Goal: Task Accomplishment & Management: Use online tool/utility

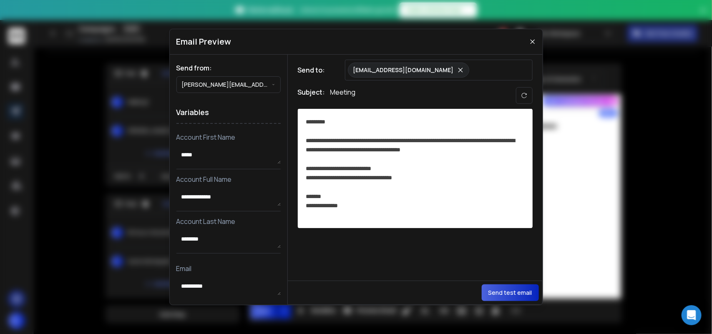
scroll to position [1588, 0]
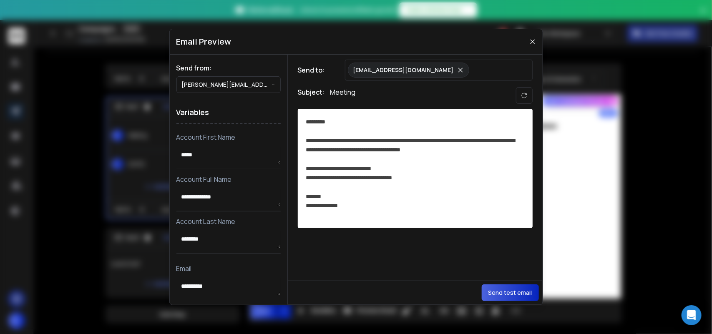
click at [457, 70] on icon at bounding box center [460, 70] width 7 height 7
click at [427, 78] on input at bounding box center [439, 70] width 182 height 15
click at [503, 290] on button "Send test email" at bounding box center [510, 292] width 57 height 17
click at [431, 67] on div "[PERSON_NAME][EMAIL_ADDRESS][DOMAIN_NAME]" at bounding box center [433, 70] width 170 height 15
click at [505, 70] on icon at bounding box center [508, 70] width 7 height 7
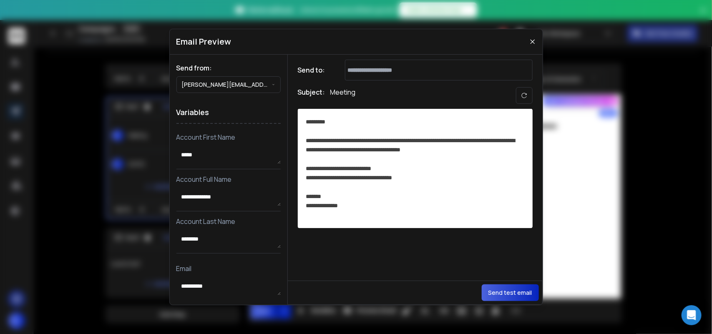
click at [440, 70] on input at bounding box center [439, 70] width 182 height 15
click at [509, 293] on button "Send test email" at bounding box center [510, 292] width 57 height 17
click at [457, 68] on icon at bounding box center [460, 70] width 7 height 7
click at [399, 71] on input at bounding box center [439, 70] width 182 height 15
drag, startPoint x: 493, startPoint y: 292, endPoint x: 480, endPoint y: 294, distance: 12.6
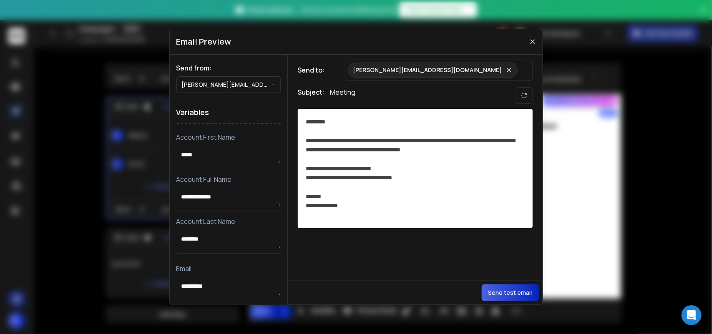
click at [480, 294] on div "Send test email" at bounding box center [415, 293] width 255 height 24
click at [506, 70] on icon at bounding box center [508, 70] width 5 height 5
drag, startPoint x: 427, startPoint y: 70, endPoint x: 425, endPoint y: 65, distance: 4.7
click at [425, 65] on input at bounding box center [439, 70] width 182 height 15
click at [440, 77] on input at bounding box center [439, 70] width 182 height 15
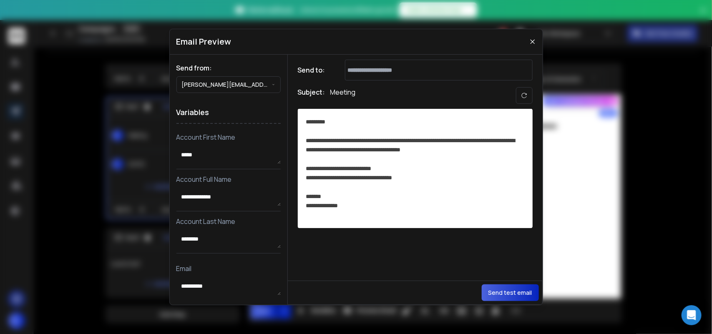
type input "*"
drag, startPoint x: 526, startPoint y: 296, endPoint x: 516, endPoint y: 266, distance: 32.4
click at [523, 288] on button "Send test email" at bounding box center [510, 292] width 57 height 17
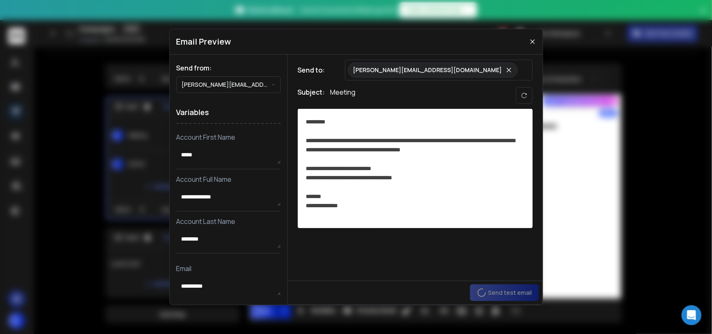
click at [426, 65] on div "[PERSON_NAME][EMAIL_ADDRESS][DOMAIN_NAME]" at bounding box center [433, 70] width 170 height 15
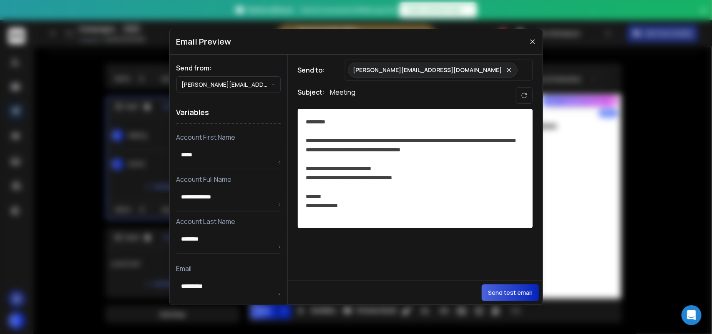
click at [505, 68] on icon at bounding box center [508, 70] width 7 height 7
click at [505, 291] on button "Send test email" at bounding box center [510, 292] width 57 height 17
click at [506, 69] on icon at bounding box center [508, 70] width 5 height 5
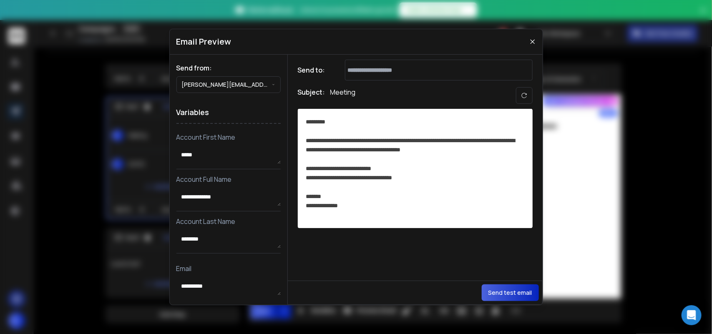
click at [418, 69] on input at bounding box center [439, 70] width 182 height 15
click at [509, 291] on button "Send test email" at bounding box center [510, 292] width 57 height 17
drag, startPoint x: 452, startPoint y: 169, endPoint x: 468, endPoint y: 218, distance: 51.2
click at [452, 183] on div "**********" at bounding box center [415, 168] width 235 height 119
click at [507, 289] on button "Send test email" at bounding box center [510, 292] width 57 height 17
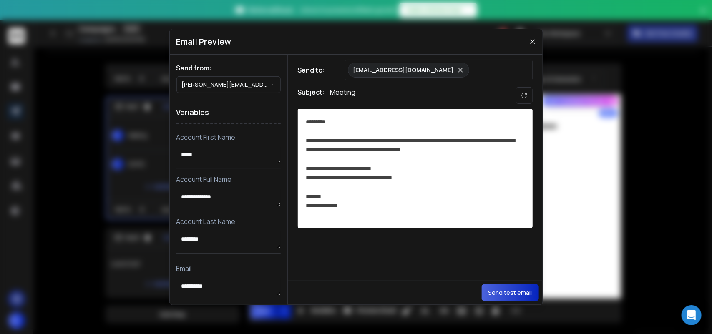
click at [452, 65] on div "[EMAIL_ADDRESS][DOMAIN_NAME]" at bounding box center [408, 70] width 121 height 15
click at [456, 70] on div "[EMAIL_ADDRESS][DOMAIN_NAME]" at bounding box center [408, 70] width 121 height 15
click at [457, 71] on icon at bounding box center [460, 70] width 7 height 7
drag, startPoint x: 451, startPoint y: 71, endPoint x: 450, endPoint y: 58, distance: 13.3
click at [450, 65] on input at bounding box center [439, 70] width 182 height 15
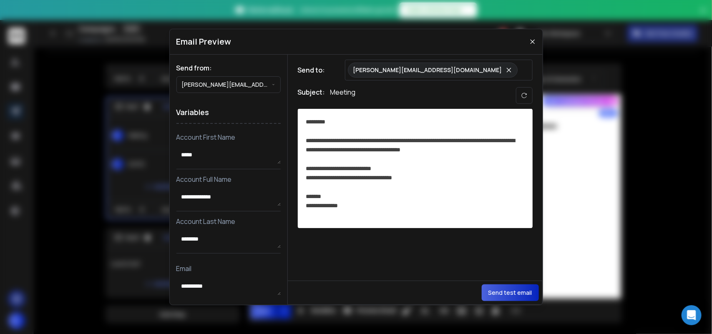
click at [511, 294] on button "Send test email" at bounding box center [510, 292] width 57 height 17
click at [505, 68] on icon at bounding box center [508, 70] width 7 height 7
click at [413, 68] on input at bounding box center [439, 70] width 182 height 15
drag, startPoint x: 499, startPoint y: 292, endPoint x: 497, endPoint y: 257, distance: 35.1
click at [498, 260] on div "**********" at bounding box center [414, 180] width 255 height 250
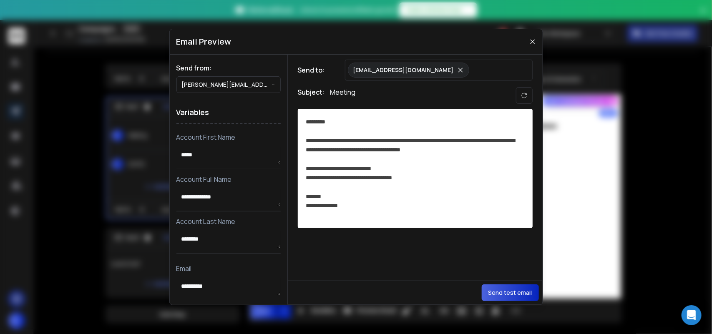
click at [510, 290] on button "Send test email" at bounding box center [510, 292] width 57 height 17
drag, startPoint x: 510, startPoint y: 290, endPoint x: 509, endPoint y: 286, distance: 4.2
click at [509, 289] on div "Send test email" at bounding box center [415, 293] width 255 height 24
click at [457, 71] on icon at bounding box center [460, 70] width 7 height 7
click at [459, 70] on input at bounding box center [439, 70] width 182 height 15
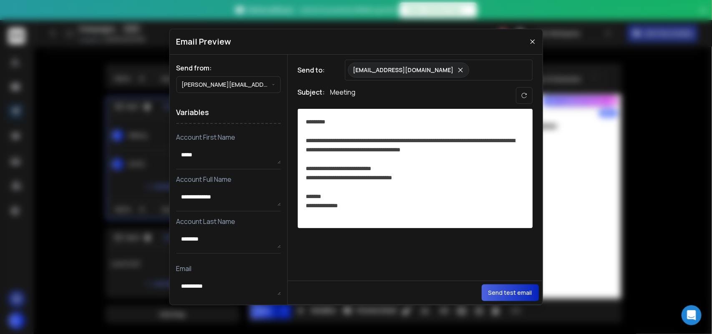
drag, startPoint x: 492, startPoint y: 294, endPoint x: 492, endPoint y: 289, distance: 5.9
click at [492, 290] on button "Send test email" at bounding box center [510, 292] width 57 height 17
drag, startPoint x: 492, startPoint y: 289, endPoint x: 487, endPoint y: 271, distance: 18.1
click at [492, 284] on div "Send test email" at bounding box center [415, 293] width 255 height 24
click at [457, 73] on icon at bounding box center [460, 70] width 7 height 7
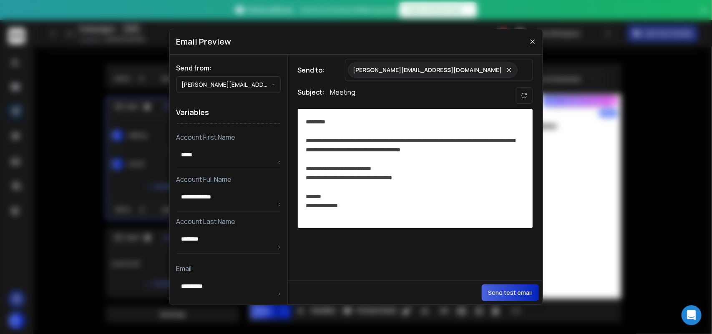
click at [422, 72] on div "[PERSON_NAME][EMAIL_ADDRESS][DOMAIN_NAME]" at bounding box center [439, 70] width 188 height 21
click at [494, 286] on button "Send test email" at bounding box center [510, 292] width 57 height 17
click at [506, 70] on icon at bounding box center [508, 70] width 5 height 5
click at [409, 71] on input at bounding box center [439, 70] width 182 height 15
click at [498, 294] on button "Send test email" at bounding box center [510, 292] width 57 height 17
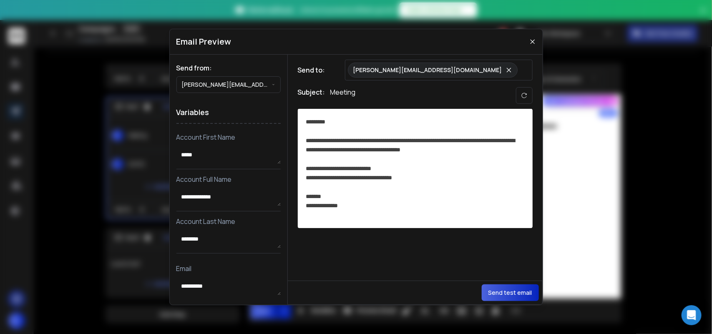
click at [505, 69] on icon at bounding box center [508, 70] width 7 height 7
click at [419, 69] on input at bounding box center [439, 70] width 182 height 15
click at [498, 288] on button "Send test email" at bounding box center [510, 292] width 57 height 17
click at [505, 71] on icon at bounding box center [508, 70] width 7 height 7
click at [432, 71] on input at bounding box center [439, 70] width 182 height 15
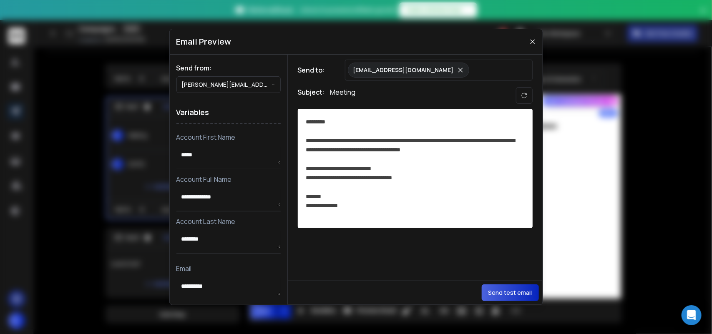
drag, startPoint x: 502, startPoint y: 286, endPoint x: 480, endPoint y: 269, distance: 28.5
click at [499, 284] on button "Send test email" at bounding box center [510, 292] width 57 height 17
click at [457, 69] on icon at bounding box center [460, 70] width 7 height 7
click at [433, 69] on input at bounding box center [439, 70] width 182 height 15
drag, startPoint x: 501, startPoint y: 290, endPoint x: 497, endPoint y: 256, distance: 33.6
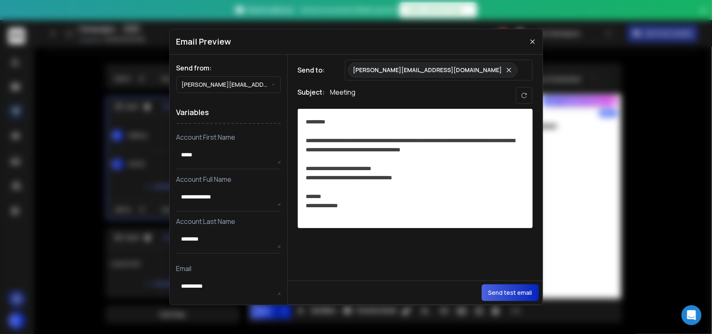
click at [497, 283] on div "Send test email" at bounding box center [415, 293] width 255 height 24
click at [508, 291] on button "Send test email" at bounding box center [510, 292] width 57 height 17
click at [508, 291] on div "Send test email" at bounding box center [415, 293] width 255 height 24
click at [505, 69] on icon at bounding box center [508, 70] width 7 height 7
click at [409, 69] on input at bounding box center [439, 70] width 182 height 15
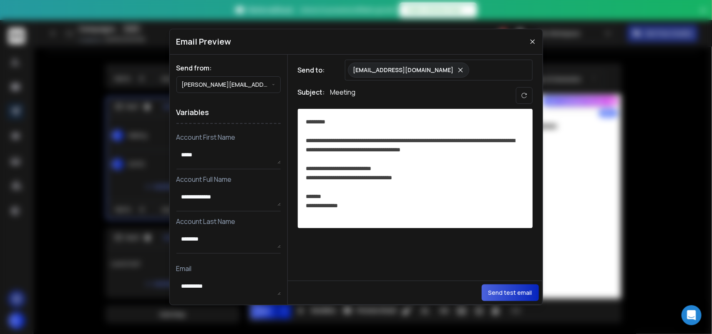
drag, startPoint x: 515, startPoint y: 291, endPoint x: 504, endPoint y: 280, distance: 15.9
click at [512, 291] on button "Send test email" at bounding box center [510, 292] width 57 height 17
click at [457, 68] on icon at bounding box center [460, 70] width 7 height 7
click at [419, 67] on input at bounding box center [439, 70] width 182 height 15
drag, startPoint x: 512, startPoint y: 293, endPoint x: 495, endPoint y: 240, distance: 55.5
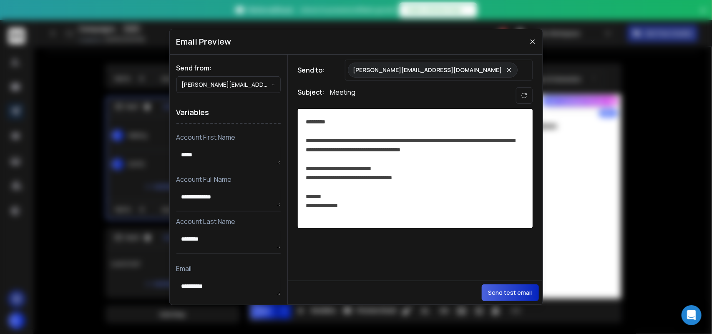
click at [507, 293] on button "Send test email" at bounding box center [510, 292] width 57 height 17
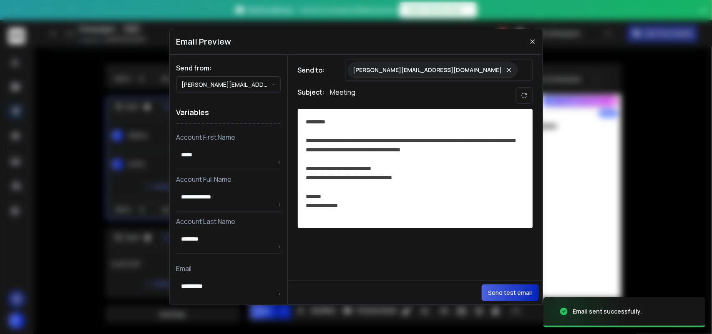
click at [506, 69] on icon at bounding box center [508, 70] width 5 height 5
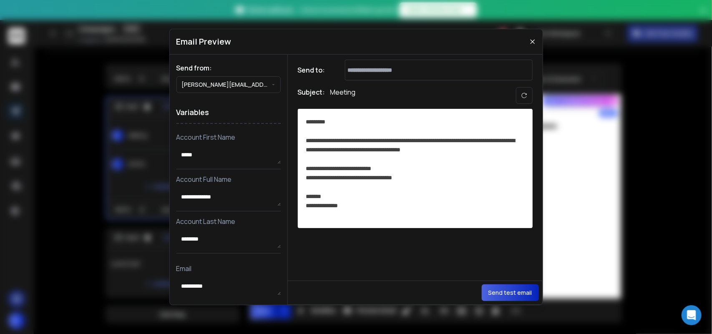
click at [405, 67] on div at bounding box center [439, 70] width 188 height 21
drag, startPoint x: 500, startPoint y: 294, endPoint x: 503, endPoint y: 289, distance: 6.2
click at [501, 293] on button "Send test email" at bounding box center [510, 292] width 57 height 17
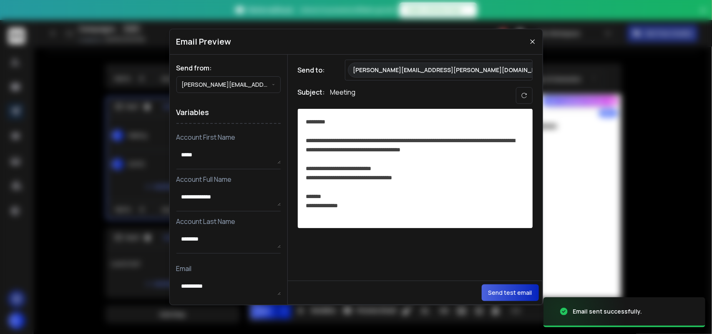
click at [431, 71] on div "[PERSON_NAME][EMAIL_ADDRESS][PERSON_NAME][DOMAIN_NAME]" at bounding box center [457, 70] width 218 height 15
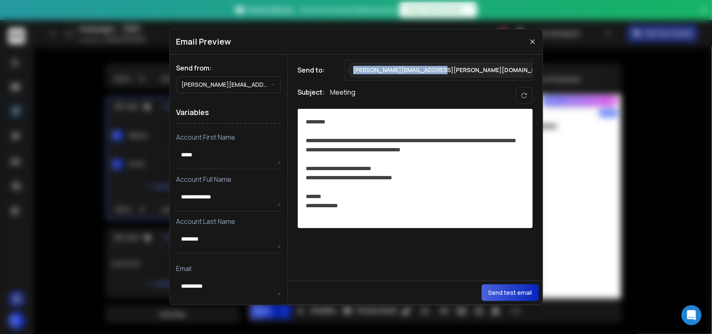
click at [429, 71] on div "[PERSON_NAME][EMAIL_ADDRESS][PERSON_NAME][DOMAIN_NAME]" at bounding box center [457, 70] width 218 height 15
click at [554, 70] on icon at bounding box center [557, 70] width 7 height 7
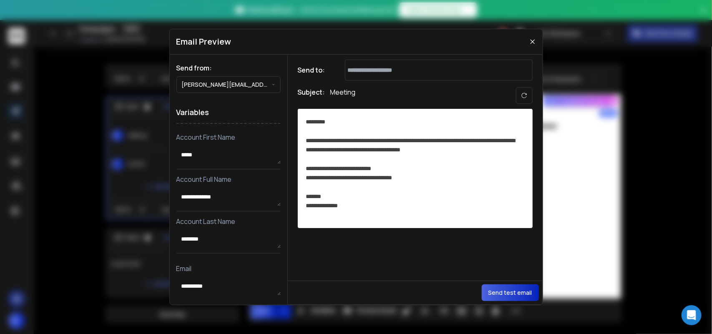
click at [434, 70] on input at bounding box center [439, 70] width 182 height 15
click at [507, 289] on button "Send test email" at bounding box center [510, 292] width 57 height 17
click at [505, 68] on icon at bounding box center [508, 70] width 7 height 7
click at [430, 69] on div "[PERSON_NAME][EMAIL_ADDRESS][PERSON_NAME][DOMAIN_NAME]" at bounding box center [439, 70] width 188 height 21
click at [512, 291] on button "Send test email" at bounding box center [510, 292] width 57 height 17
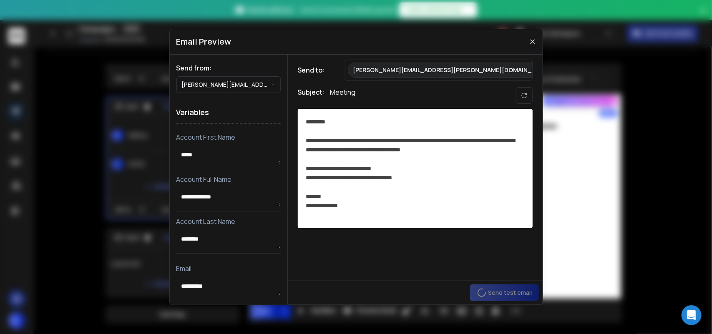
drag, startPoint x: 512, startPoint y: 291, endPoint x: 459, endPoint y: 155, distance: 145.9
click at [510, 279] on div "**********" at bounding box center [414, 180] width 255 height 250
click at [554, 67] on icon at bounding box center [557, 70] width 7 height 7
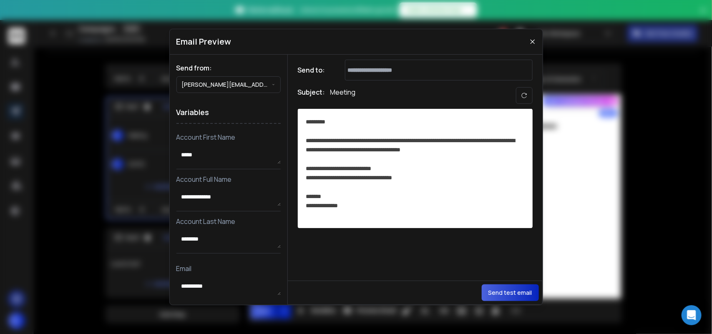
click at [442, 67] on input at bounding box center [439, 70] width 182 height 15
drag, startPoint x: 507, startPoint y: 293, endPoint x: 507, endPoint y: 274, distance: 18.4
click at [507, 290] on button "Send test email" at bounding box center [510, 292] width 57 height 17
click at [505, 67] on icon at bounding box center [508, 70] width 7 height 7
drag, startPoint x: 434, startPoint y: 65, endPoint x: 427, endPoint y: 72, distance: 9.1
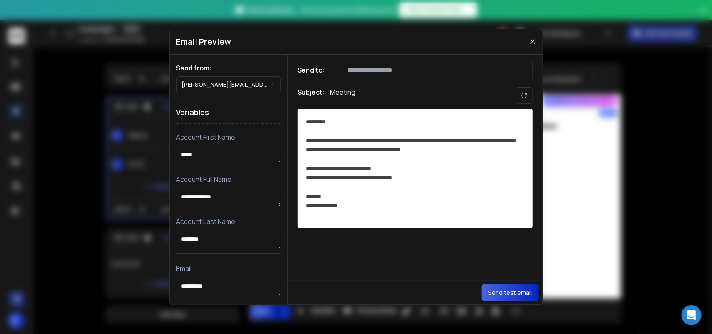
click at [427, 72] on input at bounding box center [439, 70] width 182 height 15
drag, startPoint x: 495, startPoint y: 291, endPoint x: 494, endPoint y: 279, distance: 12.1
click at [495, 286] on button "Send test email" at bounding box center [510, 292] width 57 height 17
click at [505, 70] on icon at bounding box center [508, 70] width 7 height 7
click at [403, 72] on input at bounding box center [439, 70] width 182 height 15
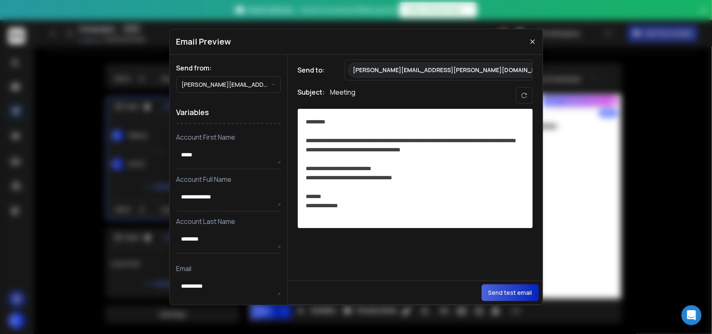
click at [493, 287] on button "Send test email" at bounding box center [510, 292] width 57 height 17
click at [554, 70] on icon at bounding box center [557, 70] width 7 height 7
drag, startPoint x: 431, startPoint y: 70, endPoint x: 509, endPoint y: 286, distance: 230.1
click at [509, 286] on div "**********" at bounding box center [414, 180] width 255 height 250
click at [509, 286] on button "Send test email" at bounding box center [510, 292] width 57 height 17
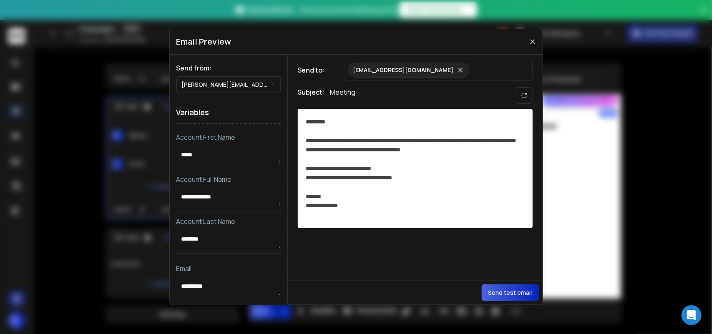
click at [457, 68] on icon at bounding box center [460, 70] width 7 height 7
click at [456, 68] on input at bounding box center [439, 70] width 182 height 15
drag, startPoint x: 509, startPoint y: 291, endPoint x: 503, endPoint y: 267, distance: 24.2
click at [509, 289] on button "Send test email" at bounding box center [510, 292] width 57 height 17
click at [457, 71] on icon at bounding box center [460, 70] width 7 height 7
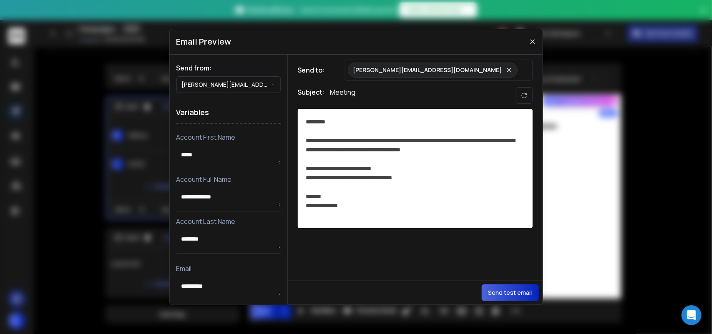
click at [449, 71] on div "[PERSON_NAME][EMAIL_ADDRESS][DOMAIN_NAME]" at bounding box center [439, 70] width 188 height 21
click at [507, 291] on button "Send test email" at bounding box center [510, 292] width 57 height 17
click at [505, 70] on icon at bounding box center [508, 70] width 7 height 7
click at [447, 70] on input at bounding box center [439, 70] width 182 height 15
click at [507, 297] on button "Send test email" at bounding box center [510, 292] width 57 height 17
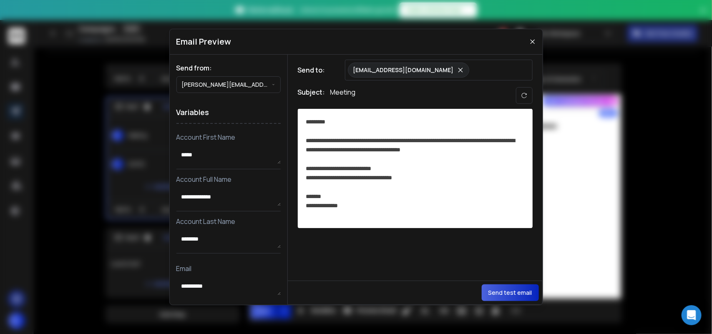
click at [457, 71] on icon at bounding box center [460, 70] width 7 height 7
drag, startPoint x: 424, startPoint y: 68, endPoint x: 436, endPoint y: 48, distance: 22.6
click at [434, 50] on div "**********" at bounding box center [356, 167] width 374 height 276
click at [500, 289] on button "Send test email" at bounding box center [510, 292] width 57 height 17
click at [554, 70] on icon at bounding box center [557, 70] width 7 height 7
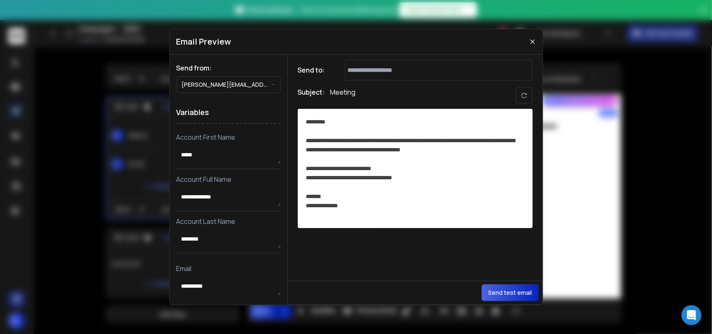
click at [472, 70] on input at bounding box center [439, 70] width 182 height 15
click at [508, 294] on button "Send test email" at bounding box center [510, 292] width 57 height 17
click at [505, 67] on icon at bounding box center [508, 70] width 7 height 7
drag, startPoint x: 441, startPoint y: 67, endPoint x: 441, endPoint y: 60, distance: 6.7
click at [440, 62] on div at bounding box center [439, 70] width 188 height 21
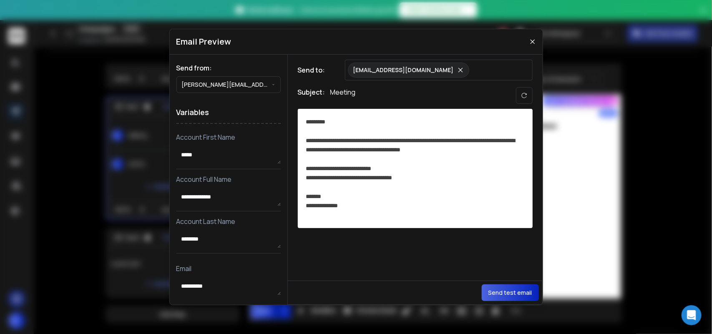
drag, startPoint x: 491, startPoint y: 288, endPoint x: 497, endPoint y: 289, distance: 6.3
click at [497, 289] on button "Send test email" at bounding box center [510, 292] width 57 height 17
click at [457, 67] on icon at bounding box center [460, 70] width 7 height 7
click at [444, 67] on input at bounding box center [439, 70] width 182 height 15
click at [495, 289] on button "Send test email" at bounding box center [510, 292] width 57 height 17
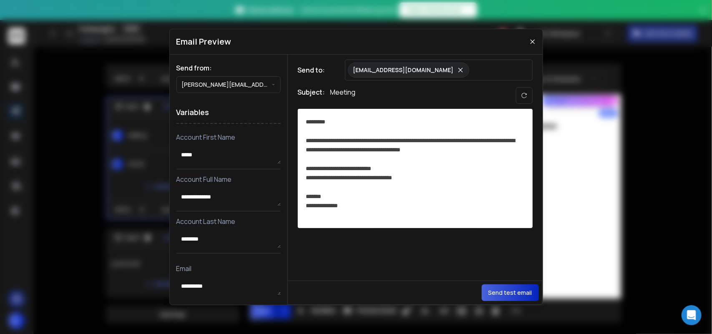
click at [457, 68] on icon at bounding box center [460, 70] width 7 height 7
click at [412, 68] on input at bounding box center [439, 70] width 182 height 15
click at [499, 294] on button "Send test email" at bounding box center [510, 292] width 57 height 17
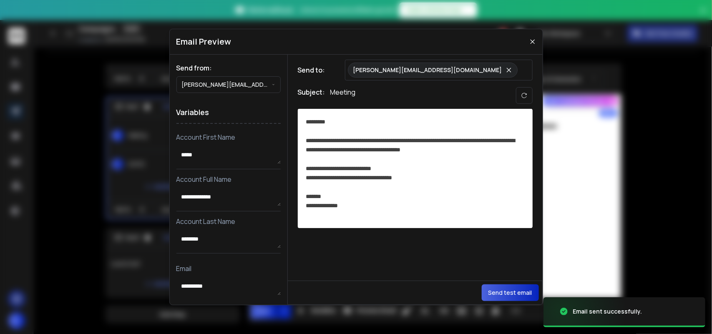
click at [505, 69] on icon at bounding box center [508, 70] width 7 height 7
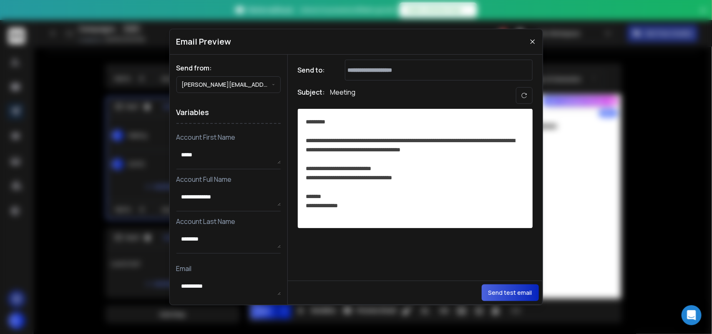
click at [409, 69] on input at bounding box center [439, 70] width 182 height 15
click at [491, 292] on button "Send test email" at bounding box center [510, 292] width 57 height 17
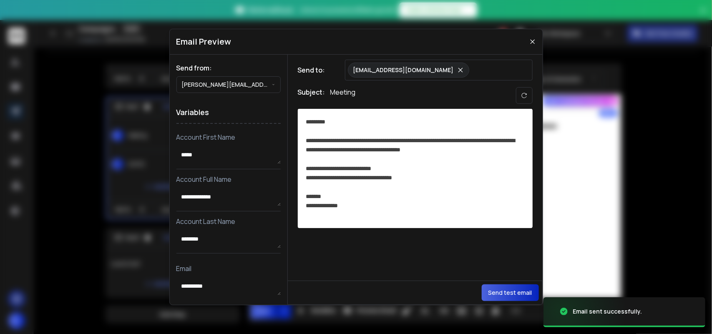
click at [457, 67] on icon at bounding box center [460, 70] width 7 height 7
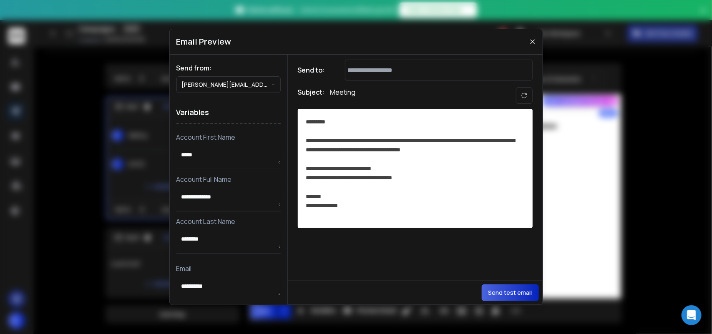
click at [431, 67] on input at bounding box center [439, 70] width 182 height 15
click at [507, 291] on button "Send test email" at bounding box center [510, 292] width 57 height 17
click at [458, 70] on icon at bounding box center [460, 70] width 5 height 5
click at [422, 70] on input at bounding box center [439, 70] width 182 height 15
click at [496, 293] on button "Send test email" at bounding box center [510, 292] width 57 height 17
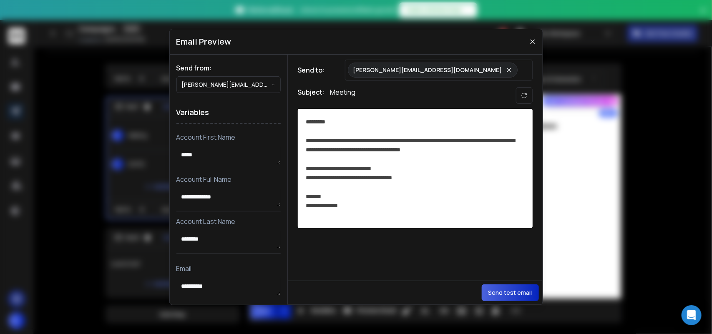
click at [506, 71] on icon at bounding box center [508, 70] width 5 height 5
click at [417, 71] on input at bounding box center [439, 70] width 182 height 15
click at [491, 289] on button "Send test email" at bounding box center [510, 292] width 57 height 17
click at [457, 67] on icon at bounding box center [460, 70] width 7 height 7
click at [416, 67] on input at bounding box center [439, 70] width 182 height 15
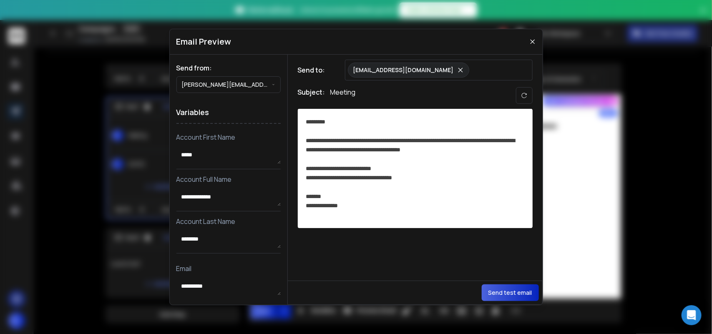
click at [507, 288] on button "Send test email" at bounding box center [510, 292] width 57 height 17
click at [457, 69] on icon at bounding box center [460, 70] width 7 height 7
click at [399, 72] on input at bounding box center [439, 70] width 182 height 15
click at [494, 295] on button "Send test email" at bounding box center [510, 292] width 57 height 17
click at [457, 68] on icon at bounding box center [460, 70] width 7 height 7
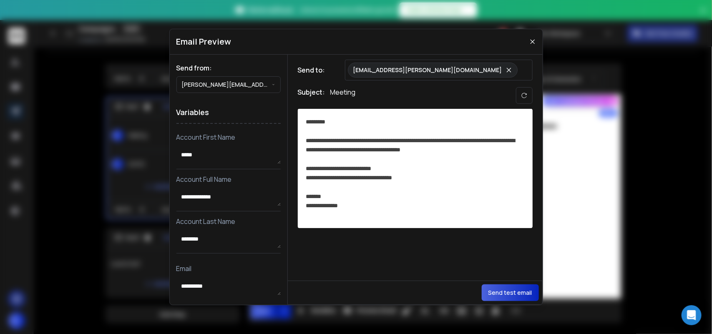
click at [422, 69] on div "[EMAIL_ADDRESS][PERSON_NAME][DOMAIN_NAME]" at bounding box center [439, 70] width 188 height 21
click at [497, 295] on button "Send test email" at bounding box center [510, 292] width 57 height 17
click at [506, 71] on icon at bounding box center [508, 70] width 5 height 5
click at [457, 70] on input at bounding box center [439, 70] width 182 height 15
click at [516, 296] on button "Send test email" at bounding box center [510, 292] width 57 height 17
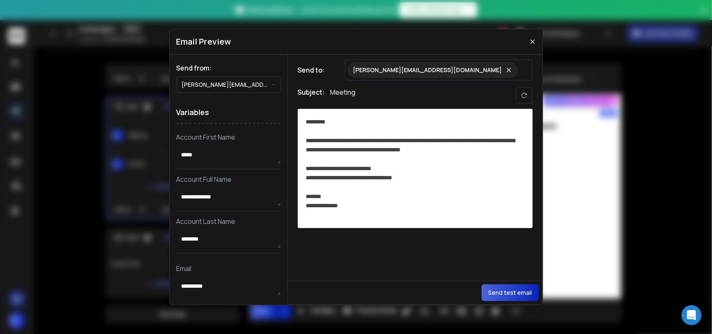
click at [505, 69] on icon at bounding box center [508, 70] width 7 height 7
click at [417, 80] on div at bounding box center [439, 70] width 188 height 21
click at [493, 292] on button "Send test email" at bounding box center [510, 292] width 57 height 17
click at [505, 71] on icon at bounding box center [508, 70] width 7 height 7
click at [440, 72] on input at bounding box center [439, 70] width 182 height 15
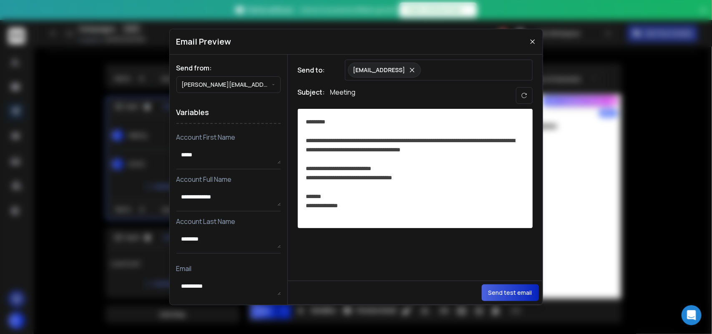
click at [504, 289] on button "Send test email" at bounding box center [510, 292] width 57 height 17
click at [415, 70] on icon at bounding box center [412, 70] width 7 height 7
click at [439, 69] on input at bounding box center [439, 70] width 182 height 15
click at [509, 291] on button "Send test email" at bounding box center [510, 292] width 57 height 17
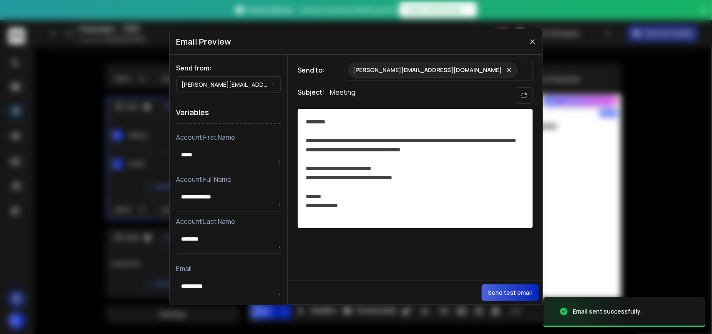
click at [439, 65] on div "[PERSON_NAME][EMAIL_ADDRESS][DOMAIN_NAME]" at bounding box center [433, 70] width 170 height 15
click at [505, 67] on icon at bounding box center [508, 70] width 7 height 7
click at [439, 67] on input at bounding box center [439, 70] width 182 height 15
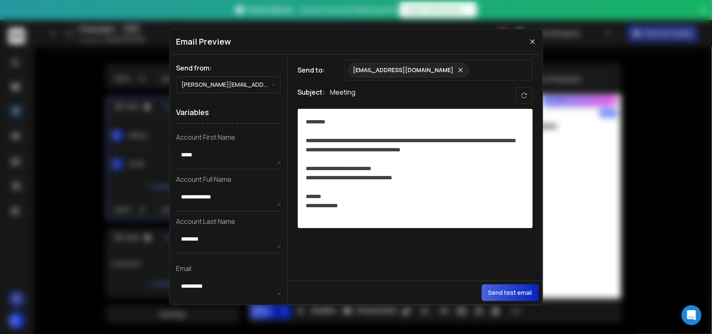
drag, startPoint x: 513, startPoint y: 288, endPoint x: 507, endPoint y: 284, distance: 6.8
click at [512, 288] on button "Send test email" at bounding box center [510, 292] width 57 height 17
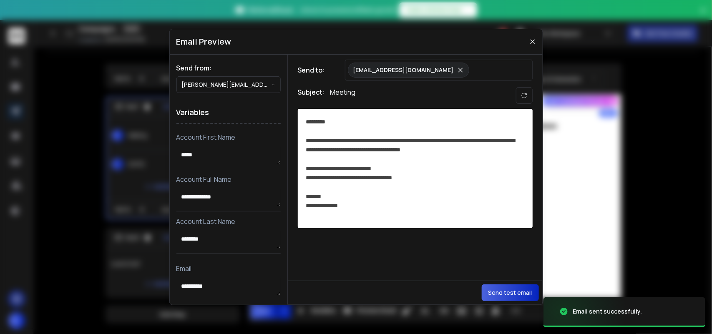
click at [457, 68] on icon at bounding box center [460, 70] width 7 height 7
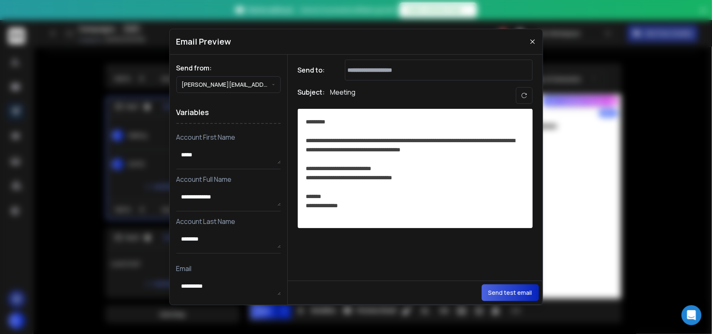
click at [439, 68] on div at bounding box center [439, 70] width 188 height 21
click at [509, 293] on button "Send test email" at bounding box center [510, 292] width 57 height 17
click at [458, 69] on icon at bounding box center [460, 70] width 5 height 5
click at [435, 69] on input at bounding box center [439, 70] width 182 height 15
drag, startPoint x: 516, startPoint y: 292, endPoint x: 514, endPoint y: 255, distance: 37.2
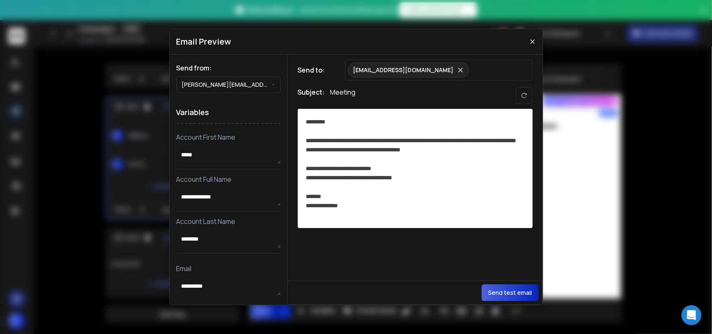
click at [515, 291] on button "Send test email" at bounding box center [510, 292] width 57 height 17
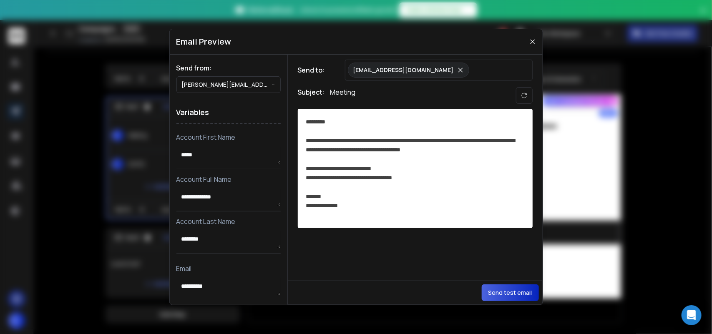
click at [457, 68] on icon at bounding box center [460, 70] width 7 height 7
drag, startPoint x: 419, startPoint y: 68, endPoint x: 434, endPoint y: 92, distance: 27.9
click at [420, 68] on div "[PERSON_NAME][EMAIL_ADDRESS][DOMAIN_NAME]" at bounding box center [439, 70] width 188 height 21
drag, startPoint x: 497, startPoint y: 289, endPoint x: 497, endPoint y: 278, distance: 11.3
click at [497, 280] on div "**********" at bounding box center [414, 180] width 255 height 250
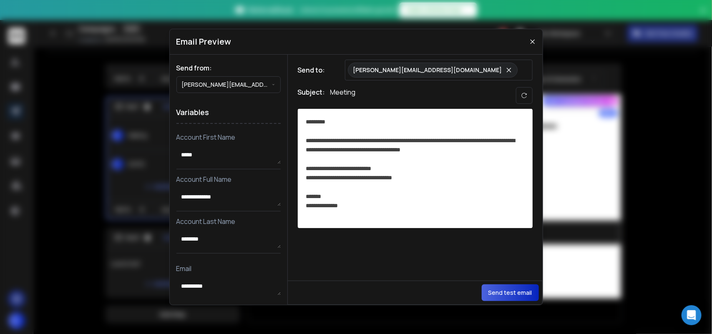
click at [500, 295] on button "Send test email" at bounding box center [510, 292] width 57 height 17
click at [499, 295] on div "Send test email" at bounding box center [415, 293] width 255 height 24
click at [505, 72] on icon at bounding box center [508, 70] width 7 height 7
click at [418, 72] on input at bounding box center [439, 70] width 182 height 15
click at [503, 290] on button "Send test email" at bounding box center [510, 292] width 57 height 17
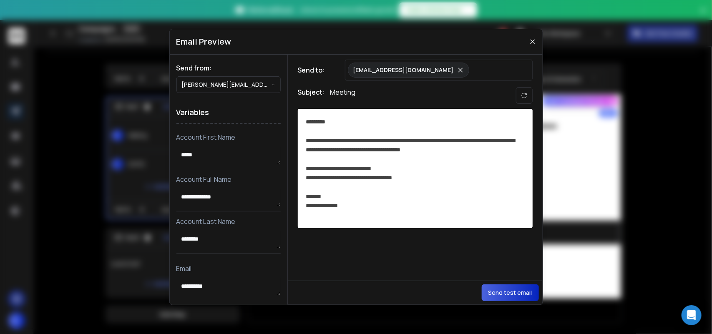
click at [457, 68] on icon at bounding box center [460, 70] width 7 height 7
click at [427, 68] on input at bounding box center [439, 70] width 182 height 15
click at [499, 291] on button "Send test email" at bounding box center [510, 292] width 57 height 17
click at [440, 65] on div "[PERSON_NAME][EMAIL_ADDRESS][PERSON_NAME][PERSON_NAME][DOMAIN_NAME]" at bounding box center [481, 70] width 266 height 15
click at [602, 69] on icon at bounding box center [605, 70] width 7 height 7
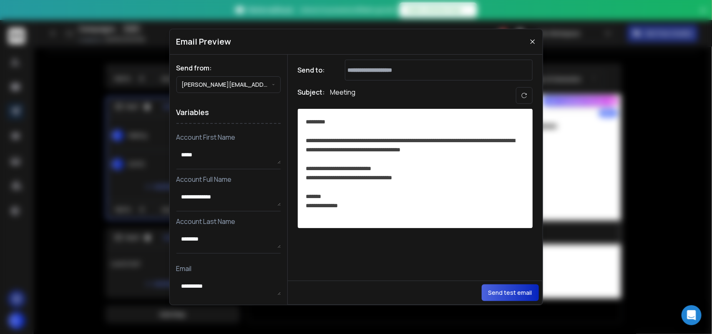
click at [440, 69] on input at bounding box center [439, 70] width 182 height 15
click at [511, 286] on button "Send test email" at bounding box center [510, 292] width 57 height 17
click at [554, 68] on icon at bounding box center [557, 70] width 7 height 7
click at [443, 68] on input at bounding box center [439, 70] width 182 height 15
drag, startPoint x: 530, startPoint y: 288, endPoint x: 518, endPoint y: 284, distance: 12.1
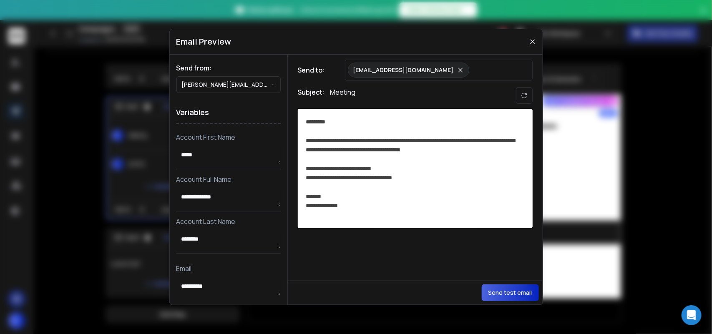
click at [524, 288] on button "Send test email" at bounding box center [510, 292] width 57 height 17
click at [457, 67] on icon at bounding box center [460, 70] width 7 height 7
click at [421, 69] on input at bounding box center [439, 70] width 182 height 15
drag, startPoint x: 503, startPoint y: 293, endPoint x: 497, endPoint y: 274, distance: 20.0
click at [499, 291] on button "Send test email" at bounding box center [510, 292] width 57 height 17
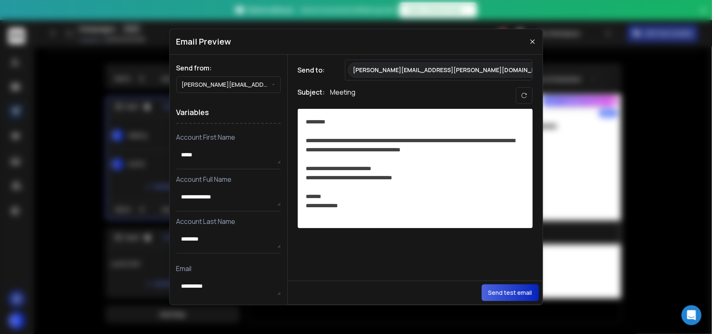
click at [554, 71] on icon at bounding box center [557, 70] width 7 height 7
drag, startPoint x: 434, startPoint y: 71, endPoint x: 436, endPoint y: 68, distance: 4.5
click at [436, 68] on div "[PERSON_NAME][EMAIL_ADDRESS][DOMAIN_NAME]" at bounding box center [439, 70] width 188 height 21
click at [502, 298] on button "Send test email" at bounding box center [510, 292] width 57 height 17
click at [506, 71] on icon at bounding box center [508, 70] width 5 height 5
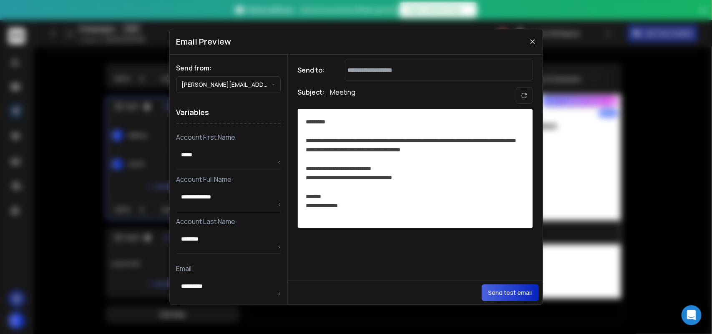
click at [432, 78] on div at bounding box center [439, 70] width 188 height 21
drag, startPoint x: 505, startPoint y: 286, endPoint x: 501, endPoint y: 286, distance: 4.7
click at [504, 286] on button "Send test email" at bounding box center [510, 292] width 57 height 17
click at [506, 71] on icon at bounding box center [508, 70] width 5 height 5
click at [461, 71] on input at bounding box center [439, 70] width 182 height 15
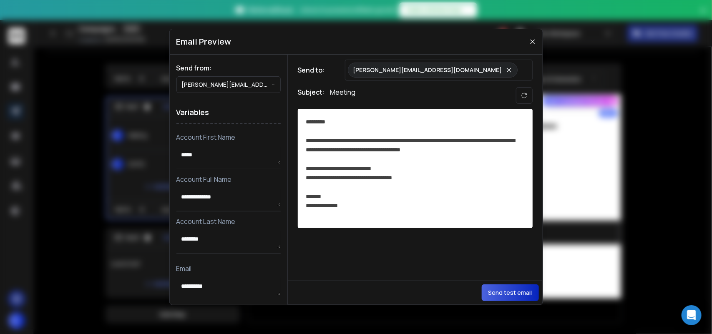
drag, startPoint x: 471, startPoint y: 65, endPoint x: 485, endPoint y: 101, distance: 38.8
click at [480, 70] on div "[PERSON_NAME][EMAIL_ADDRESS][DOMAIN_NAME]" at bounding box center [439, 70] width 188 height 21
drag, startPoint x: 501, startPoint y: 288, endPoint x: 499, endPoint y: 284, distance: 4.5
click at [501, 287] on button "Send test email" at bounding box center [510, 292] width 57 height 17
click at [505, 72] on icon at bounding box center [508, 70] width 7 height 7
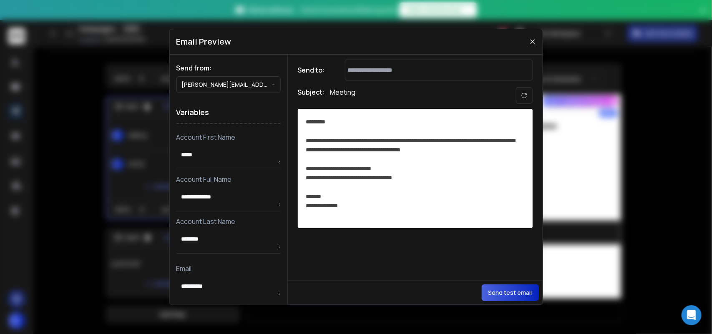
click at [459, 72] on input at bounding box center [439, 70] width 182 height 15
click at [509, 292] on button "Send test email" at bounding box center [510, 292] width 57 height 17
click at [457, 69] on icon at bounding box center [460, 70] width 7 height 7
click at [412, 69] on input at bounding box center [439, 70] width 182 height 15
click at [497, 291] on button "Send test email" at bounding box center [510, 292] width 57 height 17
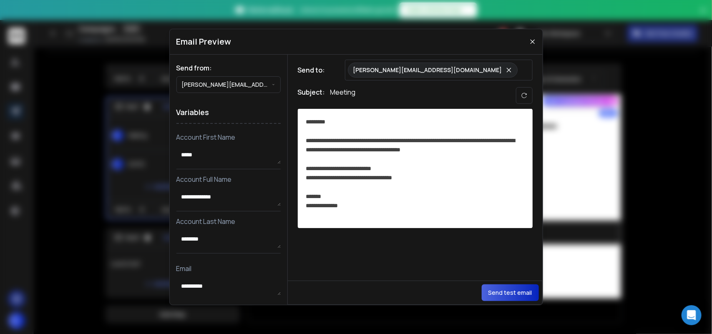
click at [505, 67] on icon at bounding box center [508, 70] width 7 height 7
click at [429, 70] on input at bounding box center [439, 70] width 182 height 15
click at [514, 293] on button "Send test email" at bounding box center [510, 292] width 57 height 17
click at [505, 67] on icon at bounding box center [508, 70] width 7 height 7
click at [434, 79] on div at bounding box center [439, 70] width 188 height 21
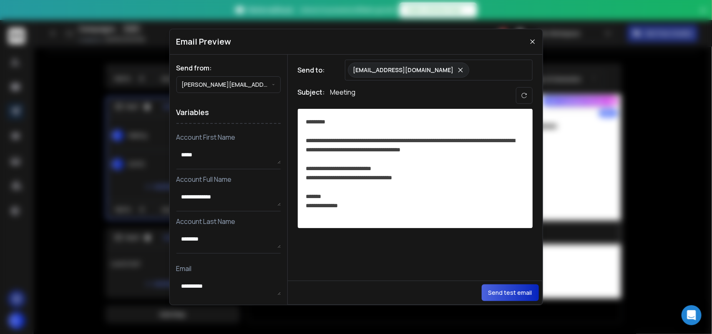
click at [511, 290] on button "Send test email" at bounding box center [510, 292] width 57 height 17
click at [457, 68] on icon at bounding box center [460, 70] width 7 height 7
click at [418, 67] on input at bounding box center [439, 70] width 182 height 15
drag, startPoint x: 519, startPoint y: 286, endPoint x: 511, endPoint y: 286, distance: 8.3
click at [518, 286] on button "Send test email" at bounding box center [510, 292] width 57 height 17
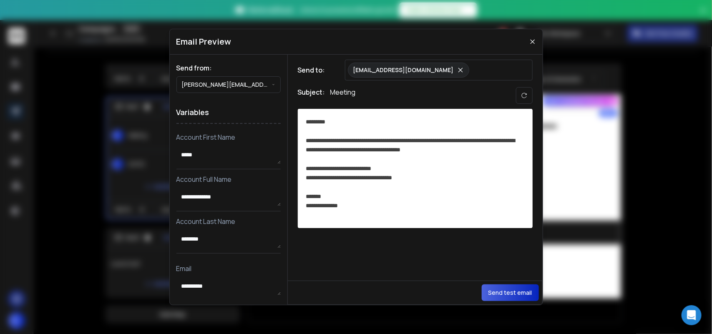
click at [457, 71] on icon at bounding box center [460, 70] width 7 height 7
click at [429, 71] on input at bounding box center [439, 70] width 182 height 15
drag, startPoint x: 497, startPoint y: 293, endPoint x: 489, endPoint y: 282, distance: 13.4
click at [497, 293] on button "Send test email" at bounding box center [510, 292] width 57 height 17
click at [411, 70] on div "[EMAIL_ADDRESS][DOMAIN_NAME]" at bounding box center [408, 70] width 121 height 15
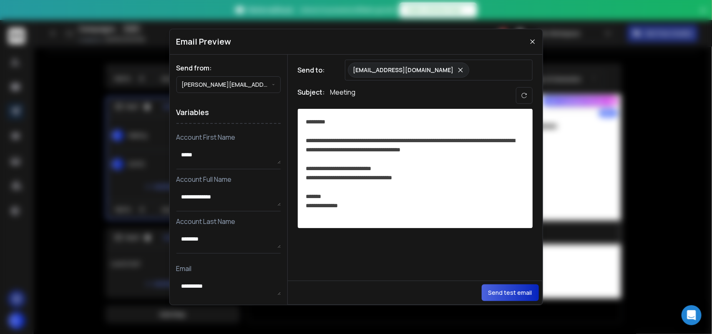
click at [457, 70] on icon at bounding box center [460, 70] width 7 height 7
click at [409, 70] on input at bounding box center [439, 70] width 182 height 15
click at [504, 290] on button "Send test email" at bounding box center [510, 292] width 57 height 17
drag, startPoint x: 432, startPoint y: 68, endPoint x: 434, endPoint y: 62, distance: 6.5
click at [505, 68] on icon at bounding box center [508, 70] width 7 height 7
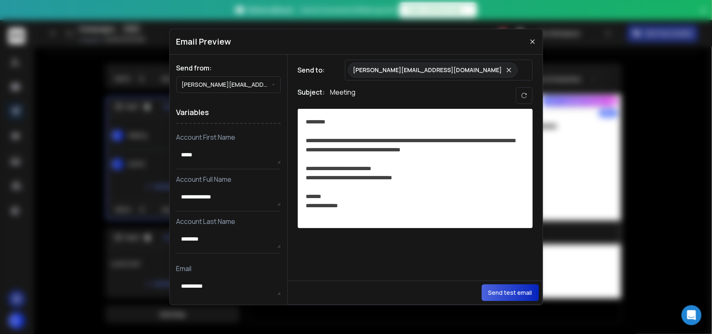
click at [503, 287] on button "Send test email" at bounding box center [510, 292] width 57 height 17
click at [428, 68] on div "[PERSON_NAME][EMAIL_ADDRESS][DOMAIN_NAME]" at bounding box center [433, 70] width 170 height 15
click at [505, 70] on icon at bounding box center [508, 70] width 7 height 7
click at [433, 70] on input at bounding box center [439, 70] width 182 height 15
drag, startPoint x: 504, startPoint y: 292, endPoint x: 503, endPoint y: 287, distance: 5.0
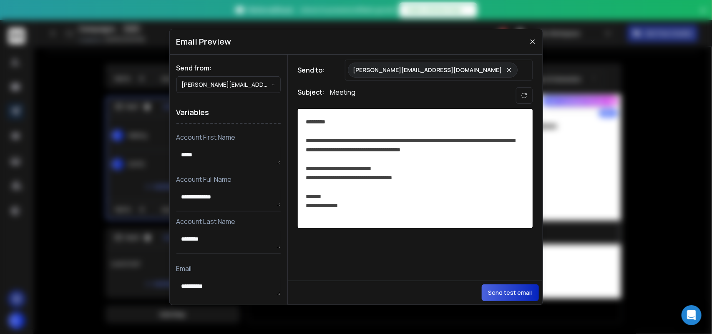
click at [503, 291] on button "Send test email" at bounding box center [510, 292] width 57 height 17
click at [505, 69] on icon at bounding box center [508, 70] width 7 height 7
click at [426, 69] on input at bounding box center [439, 70] width 182 height 15
click at [503, 295] on button "Send test email" at bounding box center [510, 292] width 57 height 17
click at [458, 69] on icon at bounding box center [460, 70] width 5 height 5
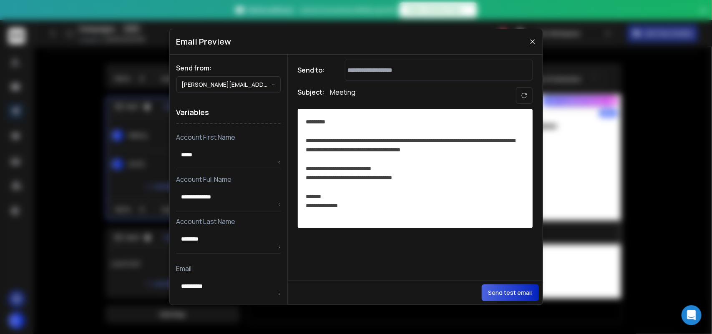
click at [452, 69] on input at bounding box center [439, 70] width 182 height 15
drag, startPoint x: 500, startPoint y: 286, endPoint x: 497, endPoint y: 268, distance: 18.6
click at [497, 278] on div "**********" at bounding box center [414, 180] width 255 height 250
click at [507, 299] on button "Send test email" at bounding box center [510, 292] width 57 height 17
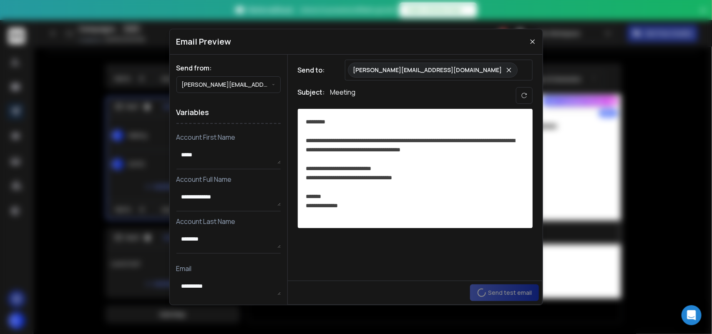
click at [507, 297] on div "Send test email" at bounding box center [415, 293] width 255 height 24
click at [442, 65] on div "[PERSON_NAME][EMAIL_ADDRESS][DOMAIN_NAME]" at bounding box center [433, 70] width 170 height 15
click at [445, 74] on div "[PERSON_NAME][EMAIL_ADDRESS][DOMAIN_NAME]" at bounding box center [433, 70] width 170 height 15
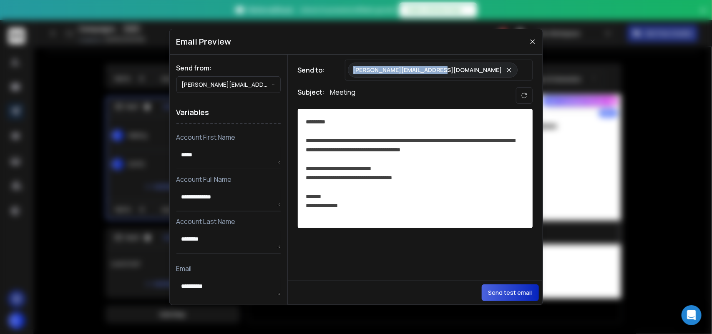
drag, startPoint x: 437, startPoint y: 68, endPoint x: 443, endPoint y: 68, distance: 5.9
click at [443, 68] on div "[PERSON_NAME][EMAIL_ADDRESS][DOMAIN_NAME]" at bounding box center [433, 70] width 170 height 15
click at [505, 69] on icon at bounding box center [508, 70] width 7 height 7
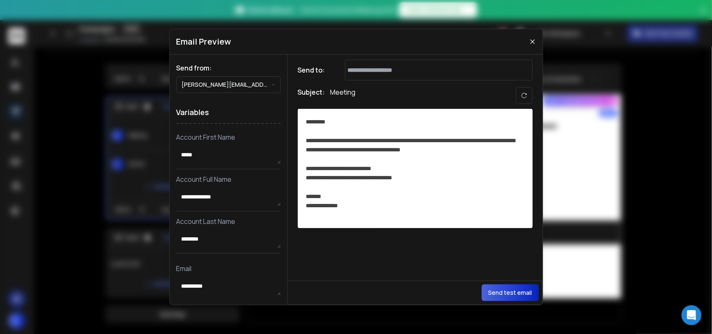
click at [443, 69] on input at bounding box center [439, 70] width 182 height 15
click at [505, 289] on button "Send test email" at bounding box center [510, 292] width 57 height 17
click at [437, 67] on div "[EMAIL_ADDRESS][DOMAIN_NAME]" at bounding box center [408, 70] width 121 height 15
click at [457, 68] on icon at bounding box center [460, 70] width 7 height 7
click at [440, 69] on input at bounding box center [439, 70] width 182 height 15
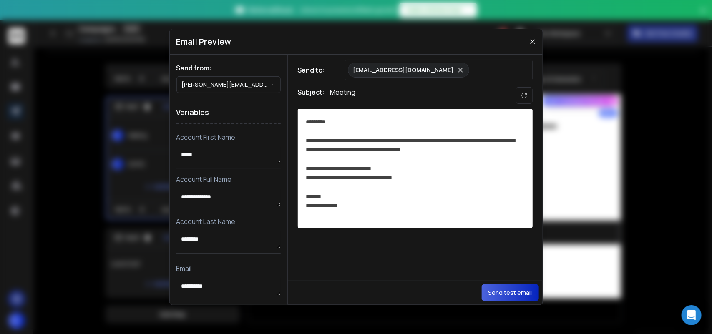
click at [495, 286] on button "Send test email" at bounding box center [510, 292] width 57 height 17
click at [404, 69] on div "[EMAIL_ADDRESS][DOMAIN_NAME]" at bounding box center [408, 70] width 121 height 15
click at [457, 70] on icon at bounding box center [460, 70] width 7 height 7
click at [407, 70] on input at bounding box center [439, 70] width 182 height 15
drag, startPoint x: 511, startPoint y: 284, endPoint x: 507, endPoint y: 291, distance: 8.6
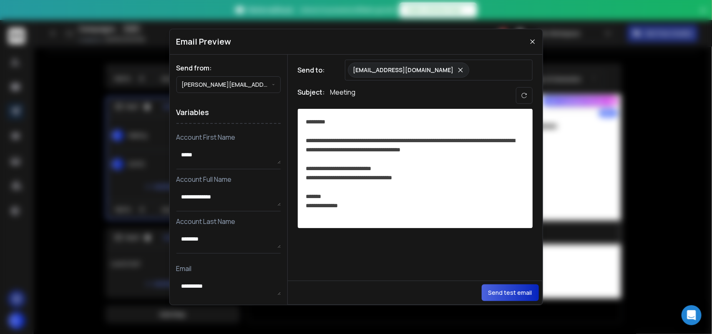
click at [512, 285] on div "Send test email" at bounding box center [415, 293] width 255 height 24
drag, startPoint x: 506, startPoint y: 292, endPoint x: 507, endPoint y: 257, distance: 35.5
click at [504, 287] on button "Send test email" at bounding box center [510, 292] width 57 height 17
click at [457, 73] on icon at bounding box center [460, 70] width 7 height 7
click at [449, 72] on input at bounding box center [439, 70] width 182 height 15
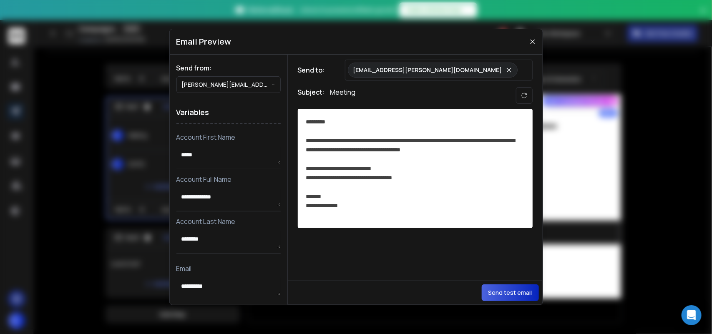
drag, startPoint x: 501, startPoint y: 293, endPoint x: 464, endPoint y: 113, distance: 183.9
click at [479, 161] on div "**********" at bounding box center [414, 180] width 255 height 250
click at [509, 284] on button "Send test email" at bounding box center [510, 292] width 57 height 17
click at [505, 70] on icon at bounding box center [508, 70] width 7 height 7
click at [456, 70] on input at bounding box center [439, 70] width 182 height 15
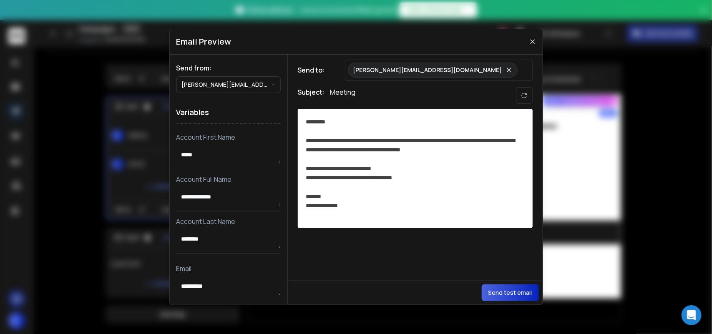
click at [506, 294] on button "Send test email" at bounding box center [510, 292] width 57 height 17
click at [505, 70] on icon at bounding box center [508, 70] width 7 height 7
click at [434, 70] on input at bounding box center [439, 70] width 182 height 15
click at [447, 78] on div "[EMAIL_ADDRESS][PERSON_NAME][DOMAIN_NAME]" at bounding box center [439, 70] width 188 height 21
click at [506, 293] on button "Send test email" at bounding box center [510, 292] width 57 height 17
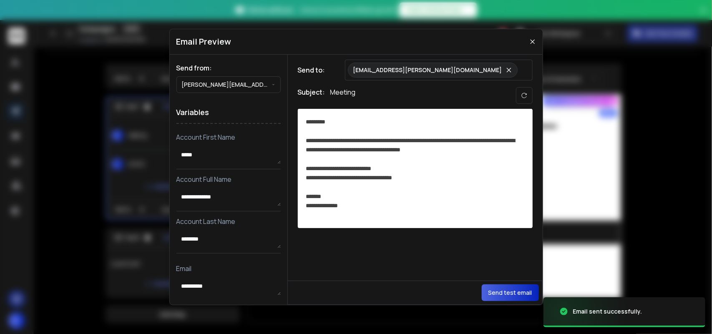
click at [505, 69] on icon at bounding box center [508, 70] width 7 height 7
click at [461, 68] on input at bounding box center [439, 70] width 182 height 15
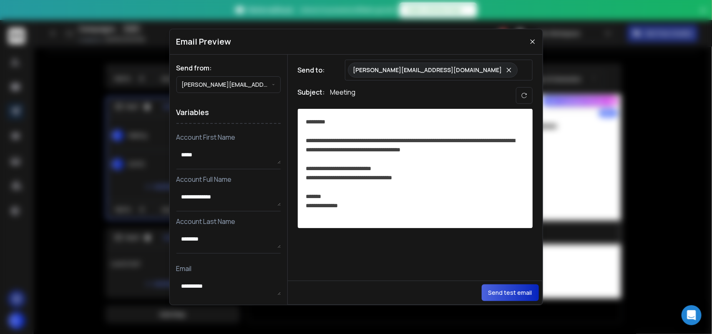
click at [499, 287] on button "Send test email" at bounding box center [510, 292] width 57 height 17
click at [429, 65] on div "[PERSON_NAME][EMAIL_ADDRESS][DOMAIN_NAME]" at bounding box center [433, 70] width 170 height 15
click at [505, 67] on icon at bounding box center [508, 70] width 7 height 7
click at [427, 68] on div at bounding box center [439, 70] width 188 height 21
click at [503, 295] on button "Send test email" at bounding box center [510, 292] width 57 height 17
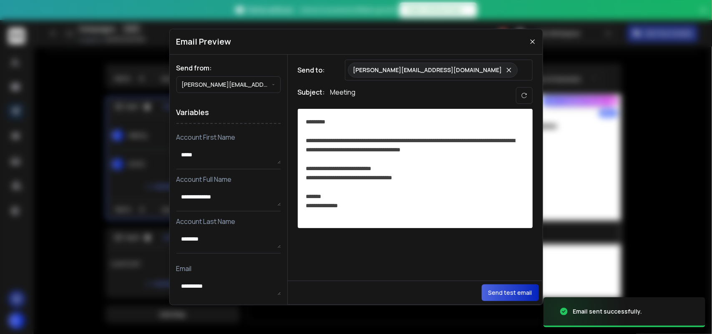
click at [505, 69] on icon at bounding box center [508, 70] width 7 height 7
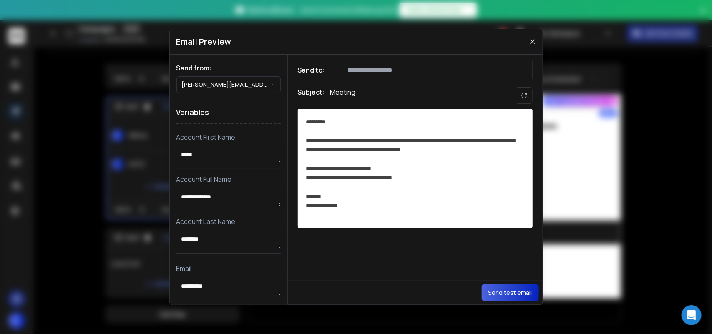
drag, startPoint x: 432, startPoint y: 69, endPoint x: 434, endPoint y: 63, distance: 5.8
click at [434, 63] on input at bounding box center [439, 70] width 182 height 15
click at [503, 291] on button "Send test email" at bounding box center [510, 292] width 57 height 17
click at [503, 292] on div "Send test email" at bounding box center [415, 293] width 255 height 24
click at [458, 71] on icon at bounding box center [460, 70] width 5 height 5
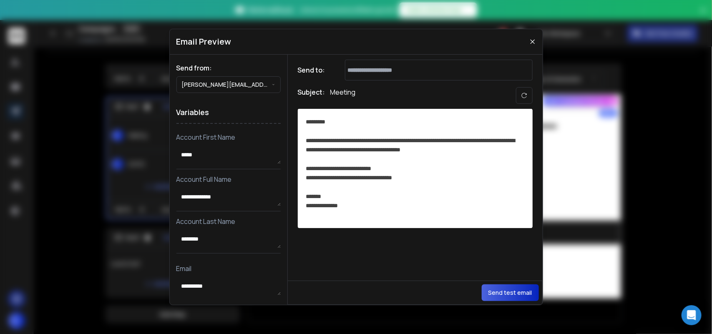
click at [419, 71] on input at bounding box center [439, 70] width 182 height 15
click at [511, 292] on button "Send test email" at bounding box center [510, 292] width 57 height 17
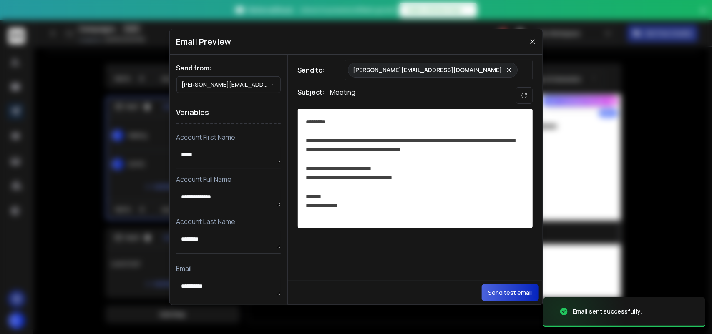
click at [505, 68] on icon at bounding box center [508, 70] width 7 height 7
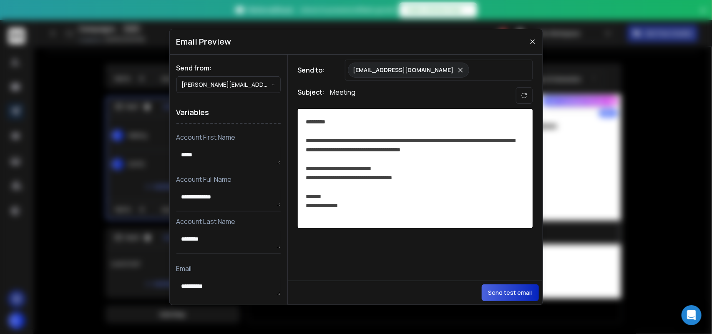
drag, startPoint x: 433, startPoint y: 67, endPoint x: 436, endPoint y: 62, distance: 5.8
click at [436, 62] on div "[EMAIL_ADDRESS][DOMAIN_NAME]" at bounding box center [439, 70] width 188 height 21
drag, startPoint x: 496, startPoint y: 296, endPoint x: 494, endPoint y: 289, distance: 7.4
click at [496, 295] on button "Send test email" at bounding box center [510, 292] width 57 height 17
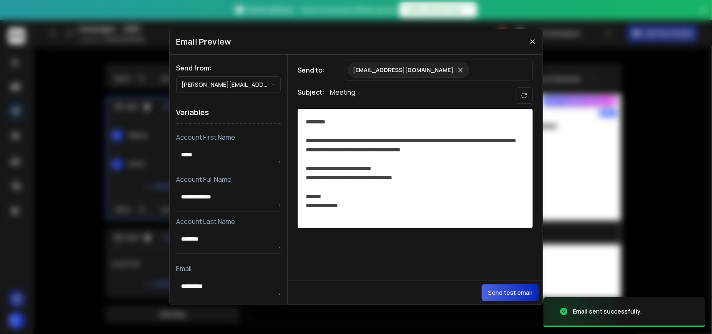
click at [457, 68] on icon at bounding box center [460, 70] width 7 height 7
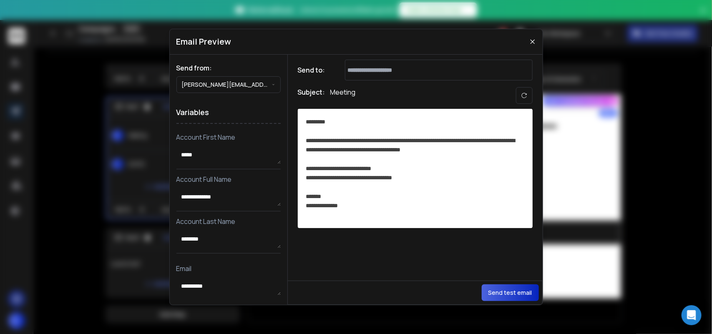
drag, startPoint x: 432, startPoint y: 68, endPoint x: 434, endPoint y: 58, distance: 10.3
click at [434, 58] on div "Send to:" at bounding box center [415, 70] width 235 height 24
drag, startPoint x: 511, startPoint y: 299, endPoint x: 509, endPoint y: 290, distance: 9.0
click at [509, 298] on button "Send test email" at bounding box center [510, 292] width 57 height 17
drag, startPoint x: 446, startPoint y: 65, endPoint x: 447, endPoint y: 71, distance: 6.7
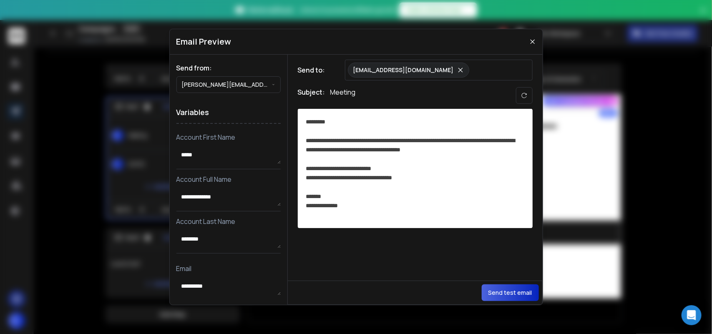
click at [445, 72] on div "[EMAIL_ADDRESS][DOMAIN_NAME]" at bounding box center [408, 70] width 121 height 15
click at [457, 71] on icon at bounding box center [460, 70] width 7 height 7
click at [449, 72] on input at bounding box center [439, 70] width 182 height 15
click at [495, 290] on button "Send test email" at bounding box center [510, 292] width 57 height 17
click at [505, 69] on icon at bounding box center [508, 70] width 7 height 7
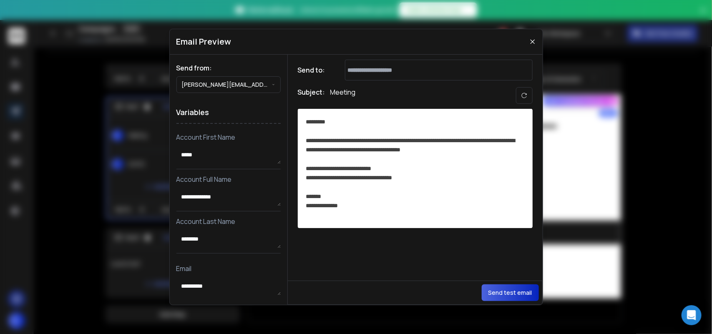
click at [416, 69] on input at bounding box center [439, 70] width 182 height 15
drag, startPoint x: 509, startPoint y: 295, endPoint x: 509, endPoint y: 280, distance: 15.0
click at [508, 282] on div "Send test email" at bounding box center [415, 293] width 255 height 24
click at [515, 297] on button "Send test email" at bounding box center [510, 292] width 57 height 17
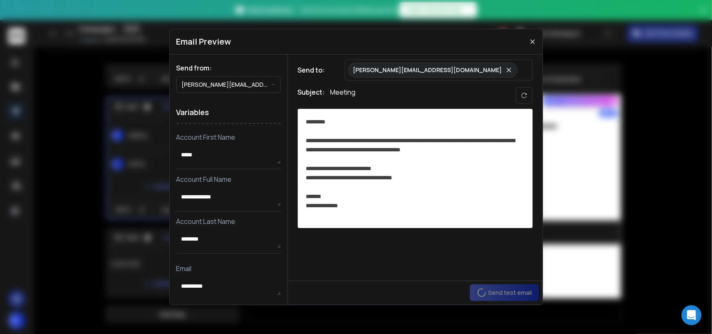
click at [514, 295] on div "Send test email" at bounding box center [415, 293] width 255 height 24
click at [505, 72] on icon at bounding box center [508, 70] width 7 height 7
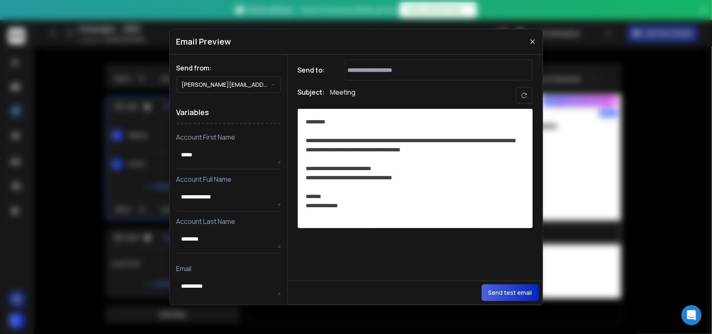
click at [409, 70] on input at bounding box center [439, 70] width 182 height 15
click at [409, 70] on div at bounding box center [439, 70] width 188 height 21
click at [509, 291] on button "Send test email" at bounding box center [510, 292] width 57 height 17
click at [457, 72] on icon at bounding box center [460, 70] width 7 height 7
drag, startPoint x: 457, startPoint y: 72, endPoint x: 463, endPoint y: 72, distance: 5.8
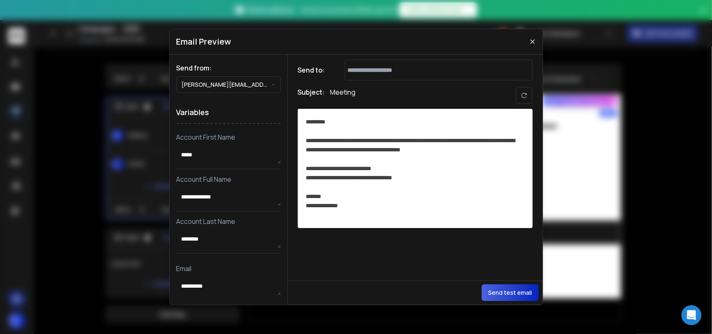
click at [462, 72] on input at bounding box center [439, 70] width 182 height 15
click at [503, 293] on button "Send test email" at bounding box center [510, 292] width 57 height 17
click at [457, 67] on icon at bounding box center [460, 70] width 7 height 7
click at [435, 66] on div at bounding box center [439, 70] width 188 height 21
click at [516, 294] on button "Send test email" at bounding box center [510, 292] width 57 height 17
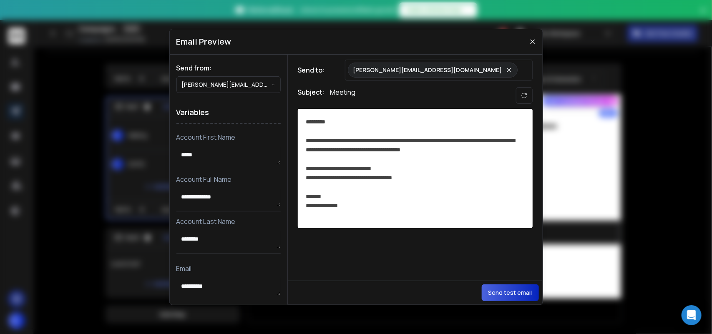
click at [505, 69] on icon at bounding box center [508, 70] width 7 height 7
click at [445, 69] on input at bounding box center [439, 70] width 182 height 15
click at [509, 286] on button "Send test email" at bounding box center [510, 292] width 57 height 17
click at [457, 69] on icon at bounding box center [460, 70] width 7 height 7
click at [428, 72] on div "[EMAIL_ADDRESS][DOMAIN_NAME]" at bounding box center [439, 70] width 188 height 21
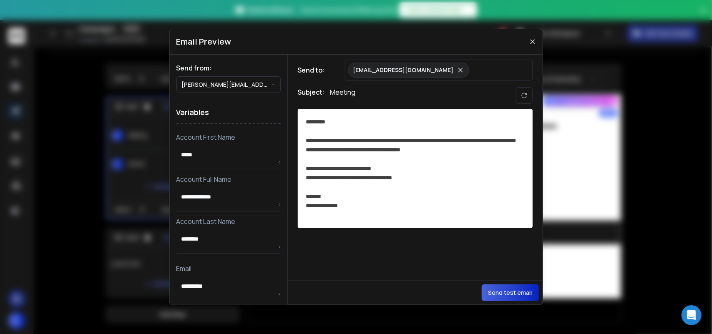
drag, startPoint x: 500, startPoint y: 300, endPoint x: 503, endPoint y: 296, distance: 4.5
click at [502, 299] on button "Send test email" at bounding box center [510, 292] width 57 height 17
click at [457, 70] on icon at bounding box center [460, 70] width 7 height 7
click at [426, 69] on input at bounding box center [439, 70] width 182 height 15
drag, startPoint x: 513, startPoint y: 292, endPoint x: 507, endPoint y: 280, distance: 13.2
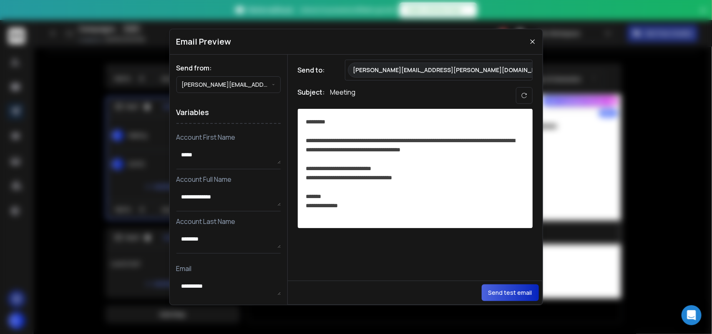
click at [509, 292] on button "Send test email" at bounding box center [510, 292] width 57 height 17
click at [554, 73] on icon at bounding box center [557, 70] width 7 height 7
click at [450, 72] on input at bounding box center [439, 70] width 182 height 15
click at [508, 284] on div "Send test email" at bounding box center [415, 293] width 255 height 24
click at [507, 294] on button "Send test email" at bounding box center [510, 292] width 57 height 17
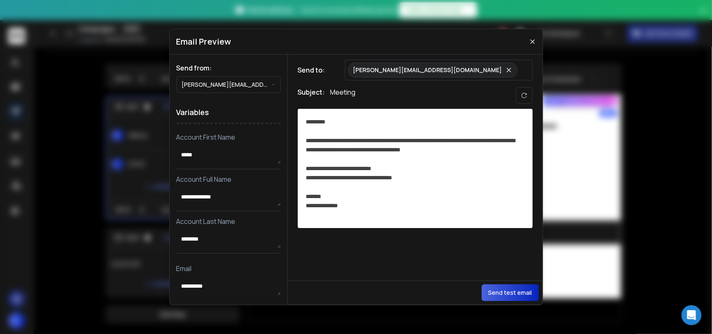
click at [507, 294] on div "Send test email" at bounding box center [415, 293] width 255 height 24
click at [506, 71] on icon at bounding box center [508, 70] width 5 height 5
click at [420, 73] on input at bounding box center [439, 70] width 182 height 15
click at [498, 290] on button "Send test email" at bounding box center [510, 292] width 57 height 17
drag, startPoint x: 497, startPoint y: 289, endPoint x: 428, endPoint y: 140, distance: 164.5
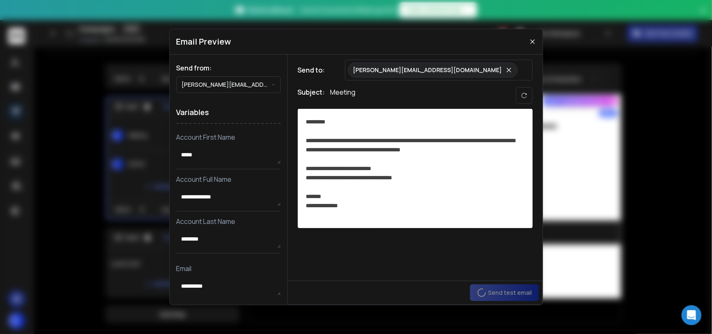
click at [497, 288] on div "Send test email" at bounding box center [415, 293] width 255 height 24
click at [415, 74] on div "[PERSON_NAME][EMAIL_ADDRESS][DOMAIN_NAME]" at bounding box center [433, 70] width 170 height 15
click at [505, 71] on icon at bounding box center [508, 70] width 7 height 7
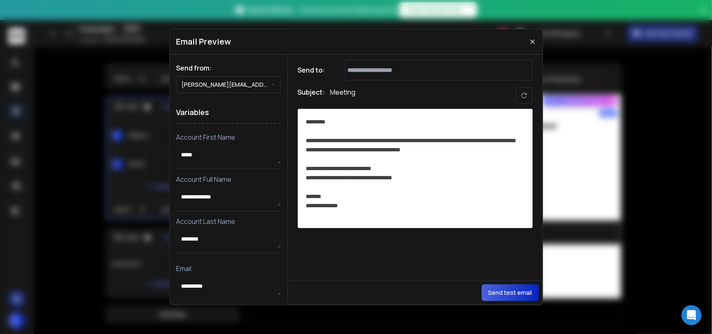
click at [417, 69] on input at bounding box center [439, 70] width 182 height 15
click at [493, 288] on button "Send test email" at bounding box center [510, 292] width 57 height 17
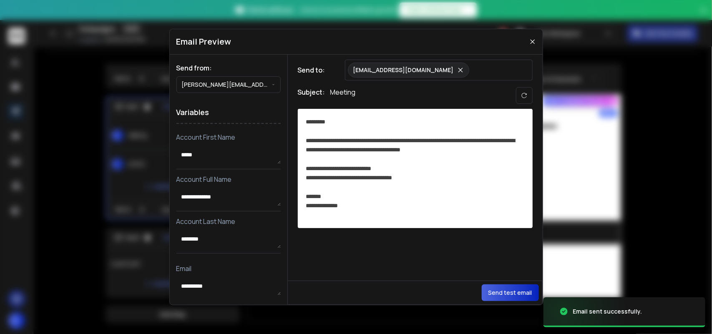
click at [457, 69] on icon at bounding box center [460, 70] width 7 height 7
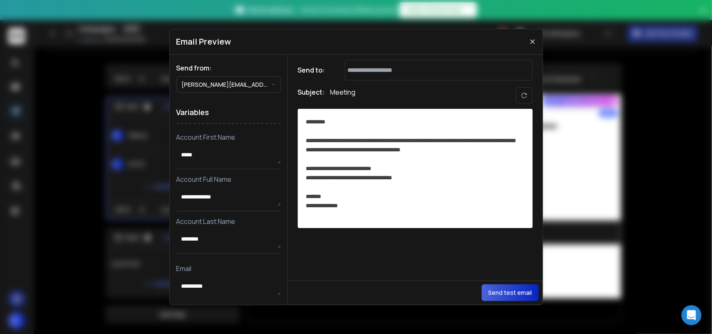
click at [432, 68] on input at bounding box center [439, 70] width 182 height 15
drag, startPoint x: 511, startPoint y: 290, endPoint x: 505, endPoint y: 284, distance: 9.1
click at [505, 288] on button "Send test email" at bounding box center [510, 292] width 57 height 17
click at [457, 70] on icon at bounding box center [460, 70] width 7 height 7
click at [432, 70] on div at bounding box center [439, 70] width 188 height 21
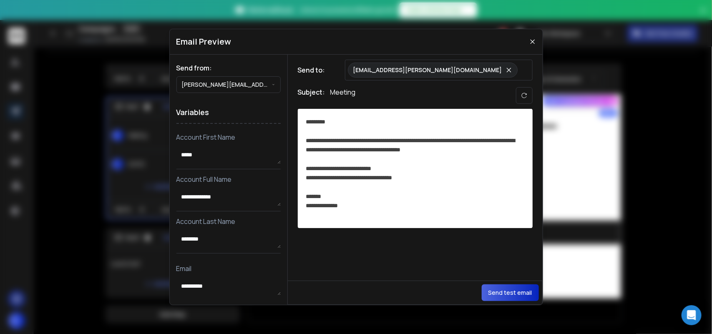
click at [501, 297] on button "Send test email" at bounding box center [510, 292] width 57 height 17
click at [505, 68] on icon at bounding box center [508, 70] width 7 height 7
click at [452, 68] on input at bounding box center [439, 70] width 182 height 15
drag, startPoint x: 504, startPoint y: 297, endPoint x: 503, endPoint y: 291, distance: 6.4
click at [503, 294] on button "Send test email" at bounding box center [510, 292] width 57 height 17
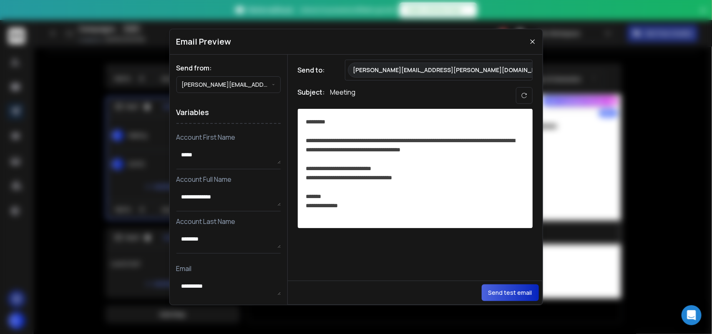
click at [554, 71] on icon at bounding box center [557, 70] width 7 height 7
drag, startPoint x: 459, startPoint y: 71, endPoint x: 469, endPoint y: 66, distance: 11.9
click at [472, 69] on input at bounding box center [563, 70] width 182 height 15
drag, startPoint x: 497, startPoint y: 292, endPoint x: 496, endPoint y: 287, distance: 5.5
click at [496, 291] on button "Send test email" at bounding box center [510, 292] width 57 height 17
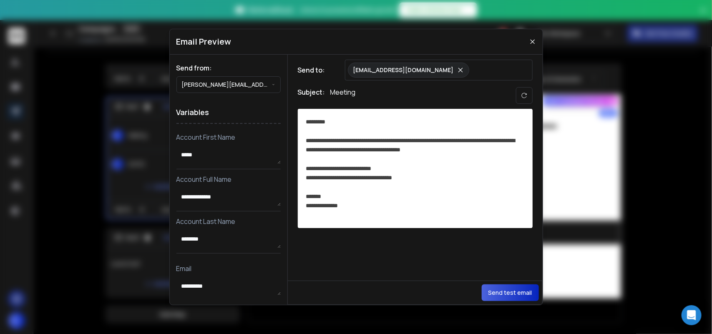
click at [436, 67] on div "[EMAIL_ADDRESS][DOMAIN_NAME]" at bounding box center [408, 70] width 121 height 15
click at [457, 72] on icon at bounding box center [460, 70] width 7 height 7
click at [434, 72] on input at bounding box center [439, 70] width 182 height 15
drag, startPoint x: 514, startPoint y: 291, endPoint x: 507, endPoint y: 290, distance: 7.6
click at [512, 293] on button "Send test email" at bounding box center [510, 292] width 57 height 17
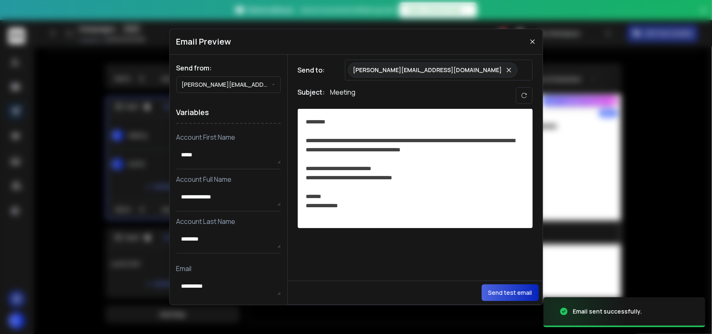
click at [505, 67] on icon at bounding box center [508, 70] width 7 height 7
click at [428, 71] on input at bounding box center [439, 70] width 182 height 15
click at [499, 287] on button "Send test email" at bounding box center [510, 292] width 57 height 17
click at [428, 67] on div "[EMAIL_ADDRESS][DOMAIN_NAME]" at bounding box center [408, 70] width 121 height 15
click at [457, 69] on icon at bounding box center [460, 70] width 7 height 7
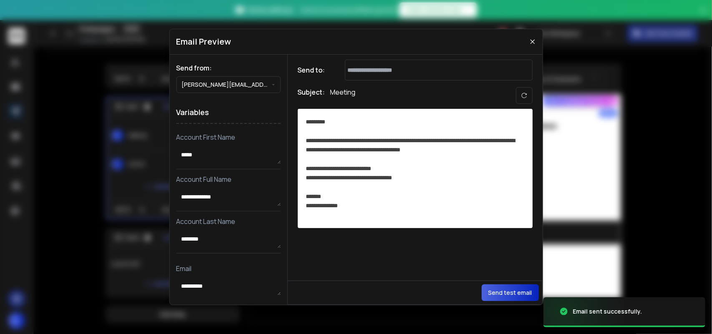
click at [436, 69] on input at bounding box center [439, 70] width 182 height 15
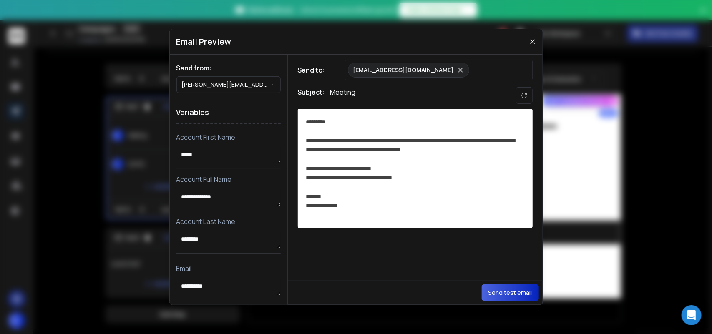
drag, startPoint x: 497, startPoint y: 286, endPoint x: 497, endPoint y: 281, distance: 5.9
click at [497, 287] on button "Send test email" at bounding box center [510, 292] width 57 height 17
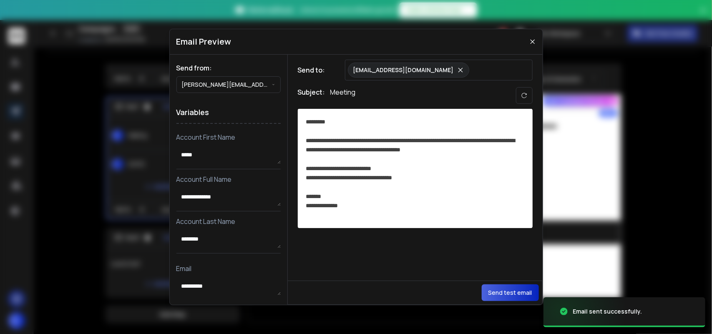
click at [459, 68] on icon at bounding box center [460, 70] width 7 height 7
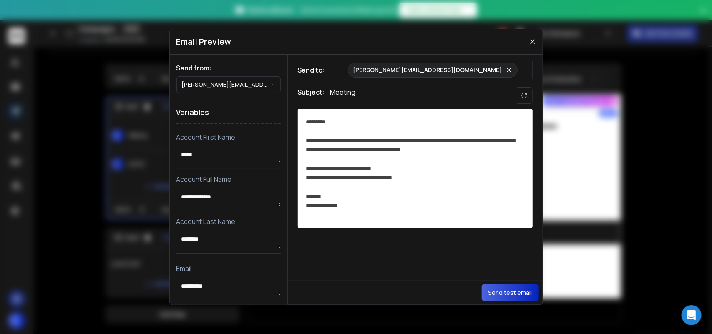
click at [521, 68] on input at bounding box center [612, 70] width 182 height 15
drag, startPoint x: 514, startPoint y: 290, endPoint x: 490, endPoint y: 245, distance: 51.1
click at [510, 288] on button "Send test email" at bounding box center [510, 292] width 57 height 17
click at [505, 71] on icon at bounding box center [508, 70] width 7 height 7
click at [429, 73] on input at bounding box center [439, 70] width 182 height 15
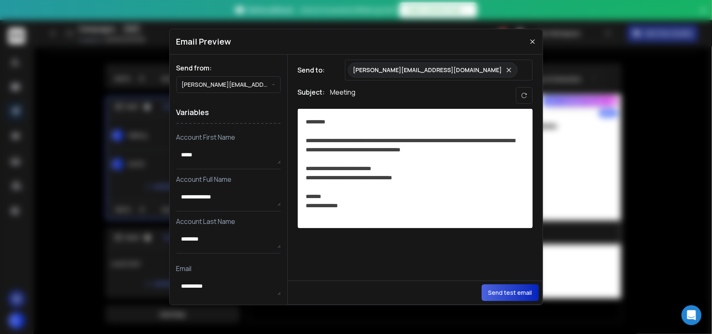
click at [511, 298] on button "Send test email" at bounding box center [510, 292] width 57 height 17
click at [506, 71] on icon at bounding box center [508, 70] width 5 height 5
click at [466, 70] on input at bounding box center [439, 70] width 182 height 15
drag, startPoint x: 519, startPoint y: 287, endPoint x: 509, endPoint y: 274, distance: 16.1
click at [517, 288] on button "Send test email" at bounding box center [510, 292] width 57 height 17
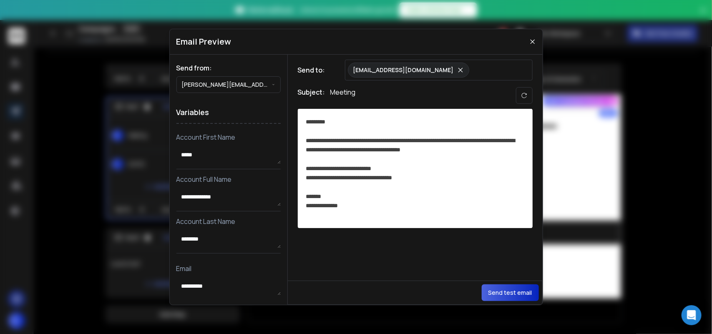
click at [525, 292] on button "Send test email" at bounding box center [510, 292] width 57 height 17
click at [458, 72] on icon at bounding box center [460, 70] width 5 height 5
click at [421, 72] on input at bounding box center [439, 70] width 182 height 15
click at [421, 72] on div at bounding box center [439, 70] width 188 height 21
drag, startPoint x: 507, startPoint y: 291, endPoint x: 507, endPoint y: 263, distance: 27.1
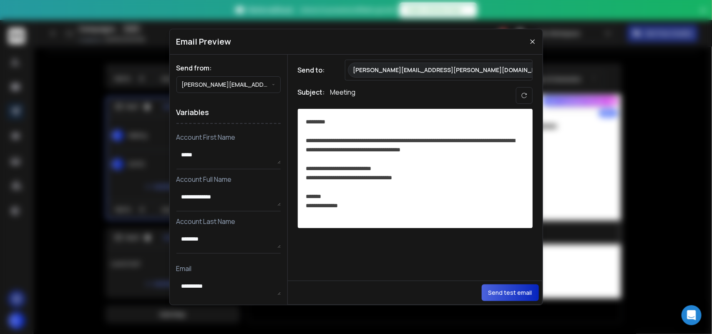
click at [507, 289] on button "Send test email" at bounding box center [510, 292] width 57 height 17
click at [413, 68] on div "[PERSON_NAME][EMAIL_ADDRESS][PERSON_NAME][DOMAIN_NAME]" at bounding box center [457, 70] width 218 height 15
click at [555, 70] on icon at bounding box center [557, 70] width 5 height 5
click at [414, 70] on input at bounding box center [439, 70] width 182 height 15
click at [501, 289] on button "Send test email" at bounding box center [510, 292] width 57 height 17
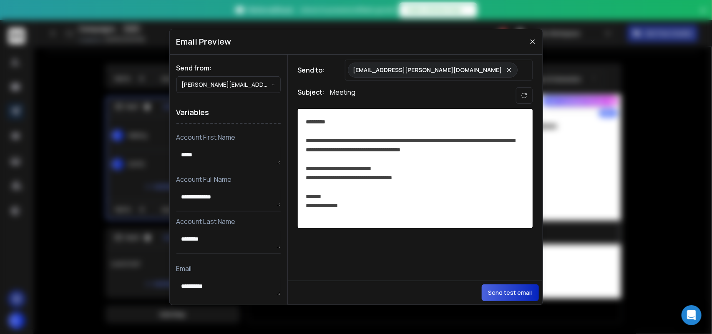
click at [505, 73] on icon at bounding box center [508, 70] width 7 height 7
click at [426, 73] on input at bounding box center [439, 70] width 182 height 15
click at [510, 294] on button "Send test email" at bounding box center [510, 292] width 57 height 17
click at [457, 71] on icon at bounding box center [460, 70] width 7 height 7
click at [417, 71] on input at bounding box center [439, 70] width 182 height 15
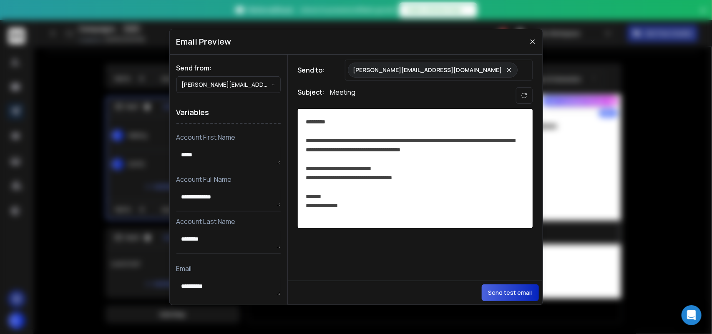
drag, startPoint x: 509, startPoint y: 299, endPoint x: 500, endPoint y: 281, distance: 20.2
click at [509, 296] on button "Send test email" at bounding box center [510, 292] width 57 height 17
click at [505, 68] on icon at bounding box center [508, 70] width 7 height 7
click at [414, 68] on div "[EMAIL_ADDRESS][PERSON_NAME][DOMAIN_NAME]" at bounding box center [439, 70] width 188 height 21
drag, startPoint x: 504, startPoint y: 287, endPoint x: 494, endPoint y: 271, distance: 17.9
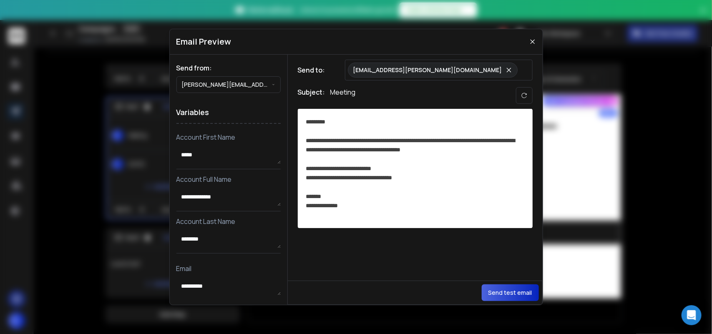
click at [503, 288] on button "Send test email" at bounding box center [510, 292] width 57 height 17
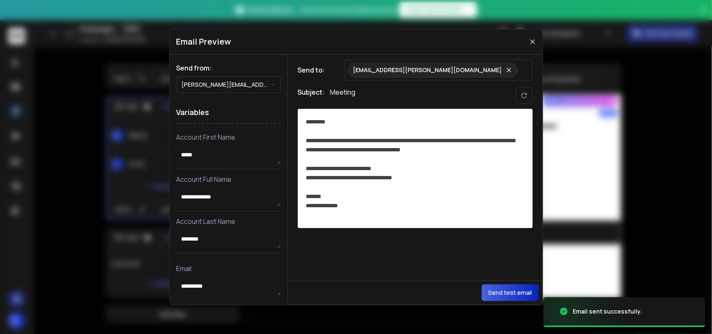
click at [505, 71] on icon at bounding box center [508, 70] width 7 height 7
click at [441, 76] on input at bounding box center [439, 70] width 182 height 15
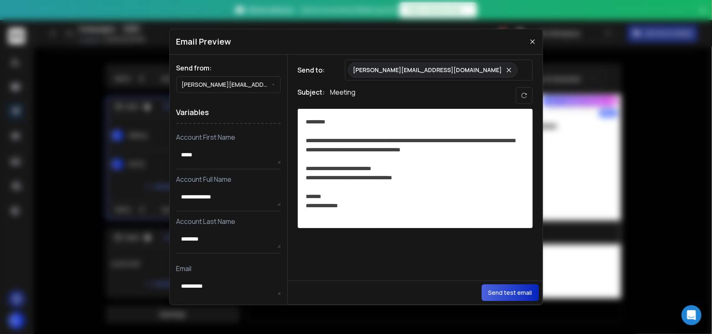
drag, startPoint x: 484, startPoint y: 282, endPoint x: 488, endPoint y: 286, distance: 5.3
click at [487, 285] on div "Send test email" at bounding box center [415, 293] width 255 height 24
click at [495, 294] on button "Send test email" at bounding box center [510, 292] width 57 height 17
click at [505, 68] on icon at bounding box center [508, 70] width 7 height 7
click at [427, 67] on input at bounding box center [439, 70] width 182 height 15
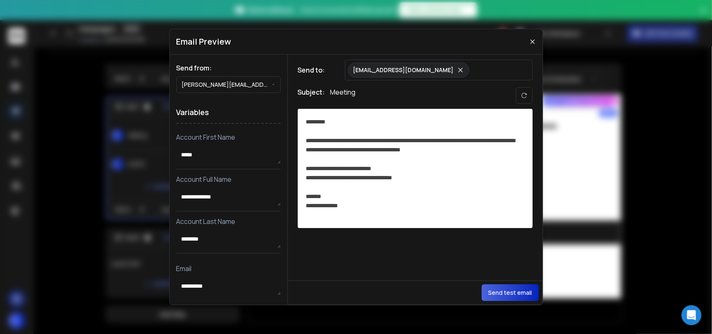
drag, startPoint x: 503, startPoint y: 282, endPoint x: 501, endPoint y: 288, distance: 6.7
click at [501, 286] on div "Send test email" at bounding box center [415, 293] width 255 height 24
drag, startPoint x: 501, startPoint y: 288, endPoint x: 499, endPoint y: 282, distance: 6.4
click at [499, 289] on button "Send test email" at bounding box center [510, 292] width 57 height 17
click at [457, 69] on icon at bounding box center [460, 70] width 7 height 7
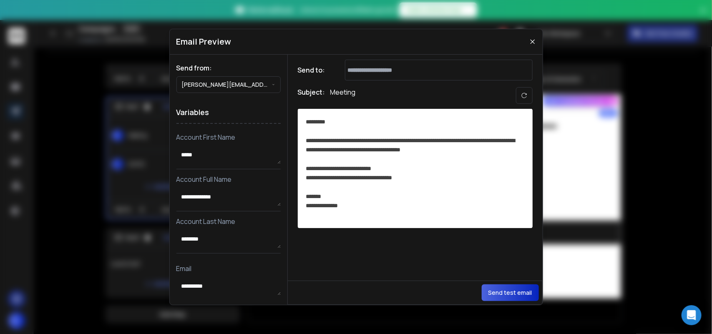
click at [427, 69] on div at bounding box center [439, 70] width 188 height 21
click at [495, 286] on button "Send test email" at bounding box center [510, 292] width 57 height 17
click at [505, 70] on icon at bounding box center [508, 70] width 7 height 7
click at [438, 71] on input at bounding box center [439, 70] width 182 height 15
drag, startPoint x: 496, startPoint y: 296, endPoint x: 495, endPoint y: 264, distance: 32.5
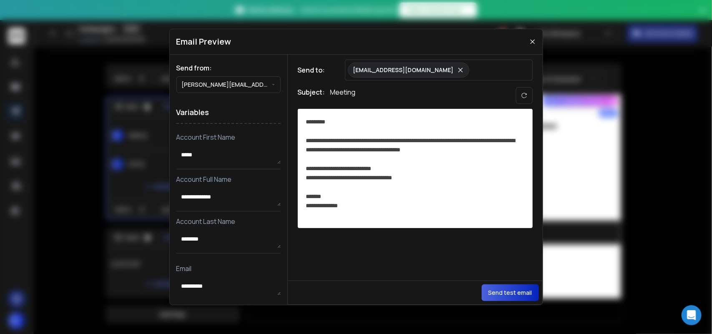
click at [495, 294] on button "Send test email" at bounding box center [510, 292] width 57 height 17
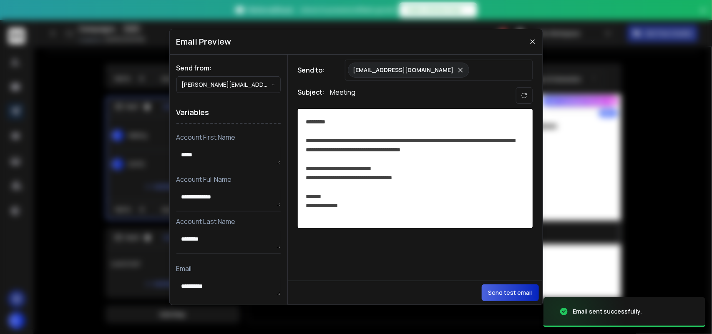
click at [457, 72] on icon at bounding box center [460, 70] width 7 height 7
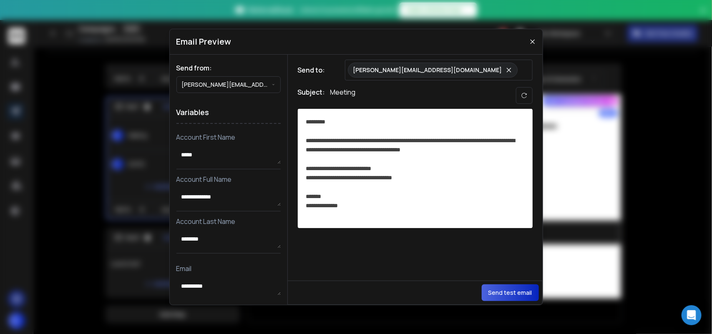
drag, startPoint x: 409, startPoint y: 72, endPoint x: 416, endPoint y: 72, distance: 6.7
click at [416, 72] on div "[PERSON_NAME][EMAIL_ADDRESS][DOMAIN_NAME]" at bounding box center [439, 70] width 188 height 21
drag, startPoint x: 502, startPoint y: 292, endPoint x: 496, endPoint y: 286, distance: 8.6
click at [503, 293] on button "Send test email" at bounding box center [510, 292] width 57 height 17
click at [442, 66] on div "[PERSON_NAME][EMAIL_ADDRESS][DOMAIN_NAME]" at bounding box center [433, 70] width 170 height 15
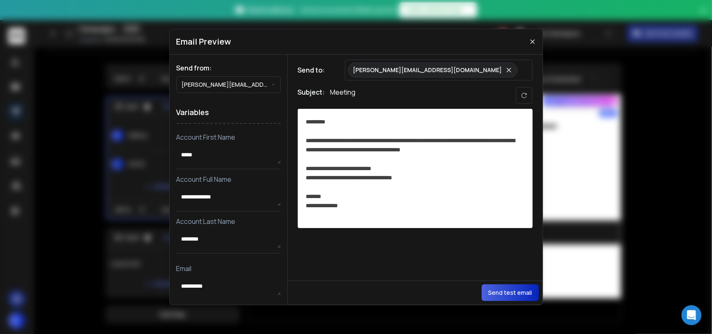
click at [505, 69] on icon at bounding box center [508, 70] width 7 height 7
click at [447, 69] on input at bounding box center [439, 70] width 182 height 15
drag, startPoint x: 513, startPoint y: 291, endPoint x: 507, endPoint y: 292, distance: 5.9
click at [510, 292] on button "Send test email" at bounding box center [510, 292] width 57 height 17
click at [505, 68] on icon at bounding box center [508, 70] width 7 height 7
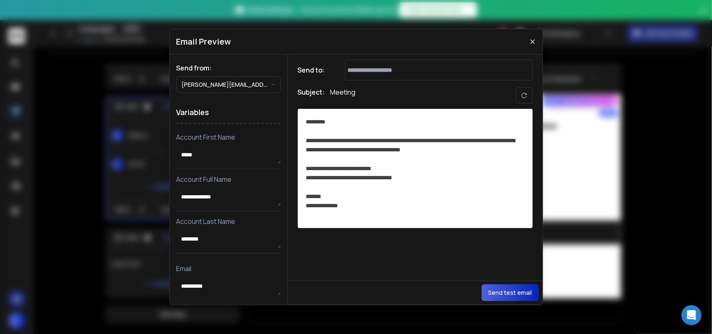
click at [419, 68] on div at bounding box center [439, 70] width 188 height 21
click at [491, 289] on button "Send test email" at bounding box center [510, 292] width 57 height 17
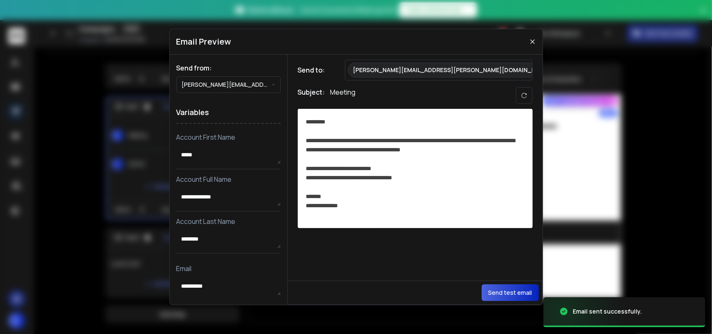
click at [554, 68] on icon at bounding box center [557, 70] width 7 height 7
click at [442, 70] on input at bounding box center [439, 70] width 182 height 15
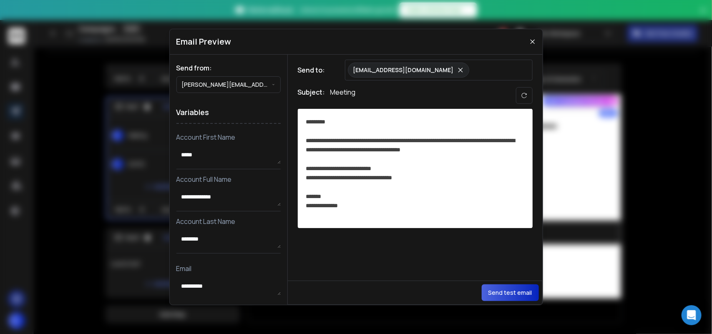
click at [501, 291] on button "Send test email" at bounding box center [510, 292] width 57 height 17
click at [419, 66] on div "[EMAIL_ADDRESS][DOMAIN_NAME]" at bounding box center [408, 70] width 121 height 15
click at [457, 72] on icon at bounding box center [460, 70] width 7 height 7
click at [420, 71] on div at bounding box center [439, 70] width 188 height 21
click at [509, 297] on button "Send test email" at bounding box center [510, 292] width 57 height 17
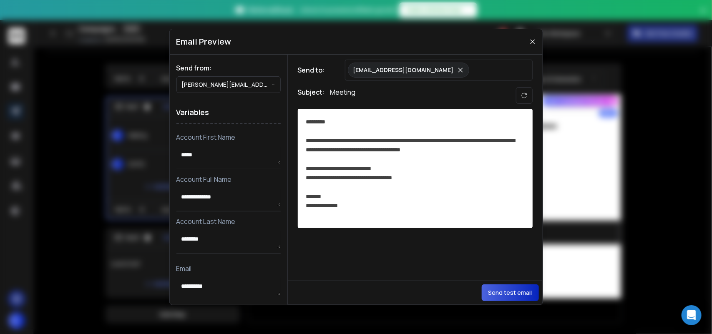
click at [457, 68] on icon at bounding box center [460, 70] width 7 height 7
click at [432, 70] on div "[PERSON_NAME][EMAIL_ADDRESS][PERSON_NAME][PERSON_NAME][DOMAIN_NAME]" at bounding box center [439, 70] width 188 height 21
click at [488, 295] on button "Send test email" at bounding box center [510, 292] width 57 height 17
click at [603, 70] on icon at bounding box center [605, 70] width 5 height 5
drag, startPoint x: 426, startPoint y: 70, endPoint x: 442, endPoint y: 138, distance: 69.5
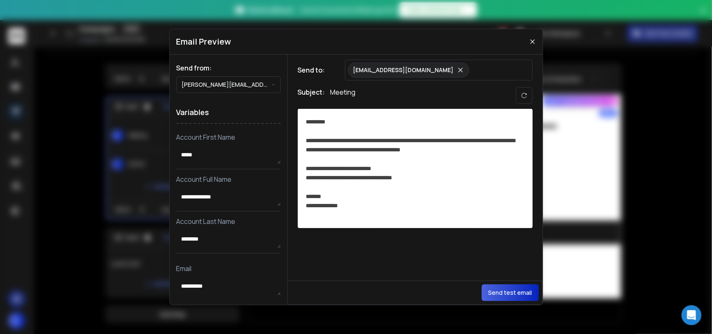
click at [424, 95] on div "**********" at bounding box center [415, 141] width 255 height 173
drag, startPoint x: 497, startPoint y: 296, endPoint x: 497, endPoint y: 290, distance: 6.3
click at [497, 294] on button "Send test email" at bounding box center [510, 292] width 57 height 17
click at [457, 69] on icon at bounding box center [460, 70] width 7 height 7
click at [448, 65] on input at bounding box center [439, 70] width 182 height 15
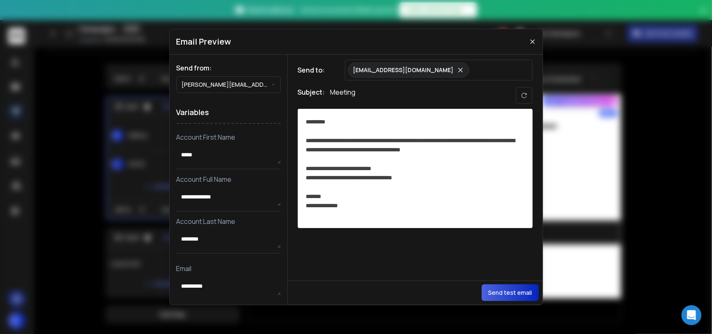
drag, startPoint x: 503, startPoint y: 298, endPoint x: 499, endPoint y: 286, distance: 13.3
click at [499, 292] on button "Send test email" at bounding box center [510, 292] width 57 height 17
click at [499, 285] on div "Send test email" at bounding box center [415, 293] width 255 height 24
click at [458, 71] on icon at bounding box center [460, 70] width 5 height 5
click at [453, 69] on input at bounding box center [439, 70] width 182 height 15
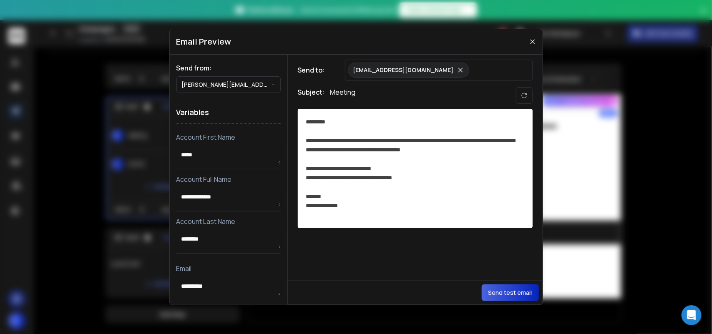
click at [507, 301] on button "Send test email" at bounding box center [510, 292] width 57 height 17
click at [464, 71] on icon at bounding box center [460, 70] width 7 height 7
click at [468, 70] on input at bounding box center [439, 70] width 182 height 15
click at [511, 290] on button "Send test email" at bounding box center [510, 292] width 57 height 17
click at [505, 72] on icon at bounding box center [508, 70] width 7 height 7
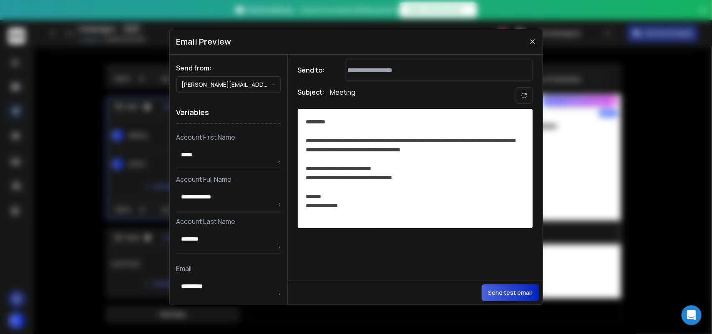
click at [420, 72] on div at bounding box center [439, 70] width 188 height 21
click at [511, 286] on button "Send test email" at bounding box center [510, 292] width 57 height 17
click at [433, 72] on div "[PERSON_NAME][EMAIL_ADDRESS][DOMAIN_NAME]" at bounding box center [433, 70] width 170 height 15
click at [505, 71] on icon at bounding box center [508, 70] width 7 height 7
click at [434, 70] on input at bounding box center [439, 70] width 182 height 15
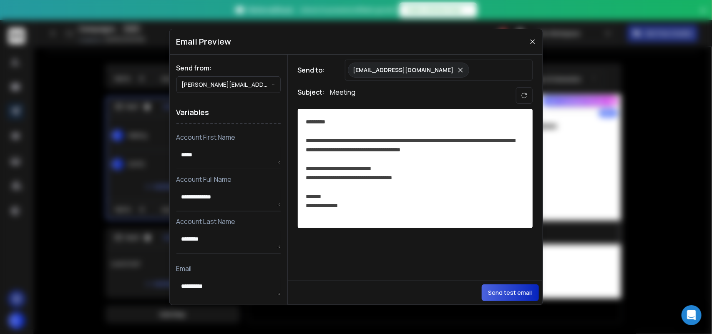
drag, startPoint x: 518, startPoint y: 293, endPoint x: 503, endPoint y: 273, distance: 24.9
click at [509, 286] on button "Send test email" at bounding box center [510, 292] width 57 height 17
click at [416, 69] on div "[EMAIL_ADDRESS][DOMAIN_NAME]" at bounding box center [408, 70] width 121 height 15
click at [457, 69] on icon at bounding box center [460, 70] width 7 height 7
click at [418, 69] on input at bounding box center [439, 70] width 182 height 15
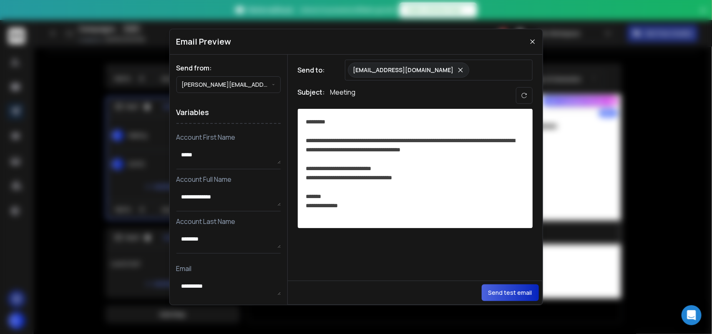
click at [501, 296] on button "Send test email" at bounding box center [510, 292] width 57 height 17
drag, startPoint x: 521, startPoint y: 289, endPoint x: 513, endPoint y: 286, distance: 8.7
click at [520, 290] on button "Send test email" at bounding box center [510, 292] width 57 height 17
click at [457, 69] on icon at bounding box center [460, 70] width 7 height 7
click at [439, 68] on input at bounding box center [439, 70] width 182 height 15
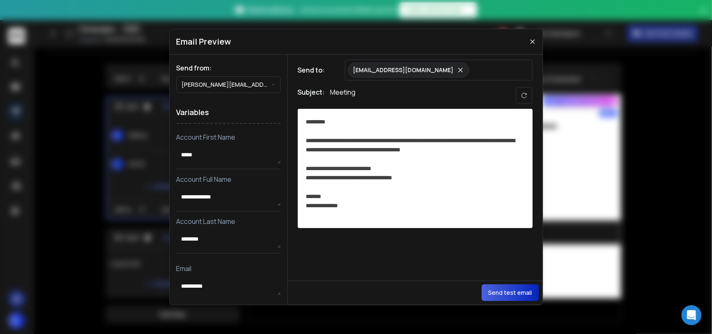
click at [517, 286] on button "Send test email" at bounding box center [510, 292] width 57 height 17
click at [464, 69] on icon at bounding box center [460, 70] width 7 height 7
click at [569, 66] on input at bounding box center [660, 70] width 182 height 15
drag, startPoint x: 503, startPoint y: 299, endPoint x: 507, endPoint y: 296, distance: 4.7
click at [506, 296] on button "Send test email" at bounding box center [510, 292] width 57 height 17
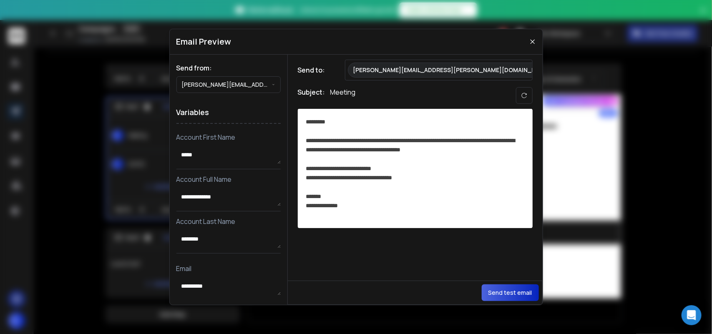
drag, startPoint x: 439, startPoint y: 67, endPoint x: 444, endPoint y: 65, distance: 6.2
click at [441, 66] on div "[PERSON_NAME][EMAIL_ADDRESS][PERSON_NAME][DOMAIN_NAME]" at bounding box center [457, 70] width 218 height 15
click at [448, 65] on div "[PERSON_NAME][EMAIL_ADDRESS][PERSON_NAME][DOMAIN_NAME]" at bounding box center [439, 70] width 188 height 21
click at [436, 67] on div "[PERSON_NAME][EMAIL_ADDRESS][PERSON_NAME][DOMAIN_NAME]" at bounding box center [457, 70] width 218 height 15
click at [554, 69] on icon at bounding box center [557, 70] width 7 height 7
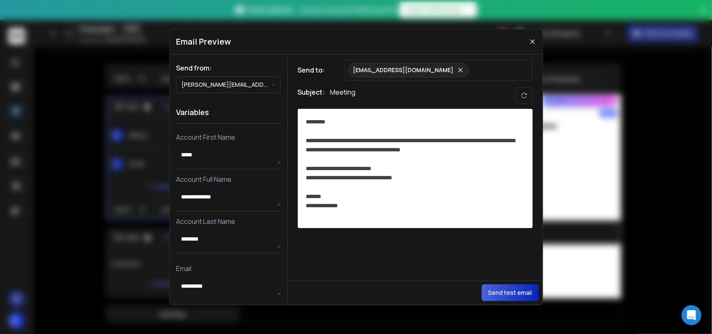
click at [440, 68] on div "[EMAIL_ADDRESS][DOMAIN_NAME]" at bounding box center [439, 70] width 188 height 21
drag, startPoint x: 511, startPoint y: 286, endPoint x: 510, endPoint y: 276, distance: 9.6
click at [512, 284] on button "Send test email" at bounding box center [510, 292] width 57 height 17
click at [443, 78] on div "[EMAIL_ADDRESS][DOMAIN_NAME]" at bounding box center [439, 70] width 188 height 21
click at [457, 69] on icon at bounding box center [460, 70] width 7 height 7
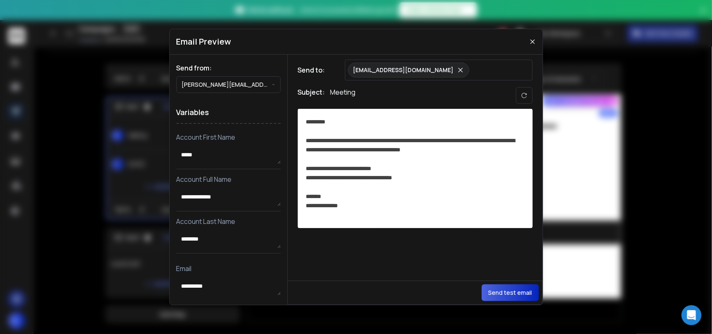
click at [510, 297] on button "Send test email" at bounding box center [510, 292] width 57 height 17
click at [459, 67] on icon at bounding box center [460, 70] width 7 height 7
click at [458, 68] on input at bounding box center [439, 70] width 182 height 15
drag, startPoint x: 506, startPoint y: 294, endPoint x: 506, endPoint y: 263, distance: 31.7
click at [506, 293] on button "Send test email" at bounding box center [510, 292] width 57 height 17
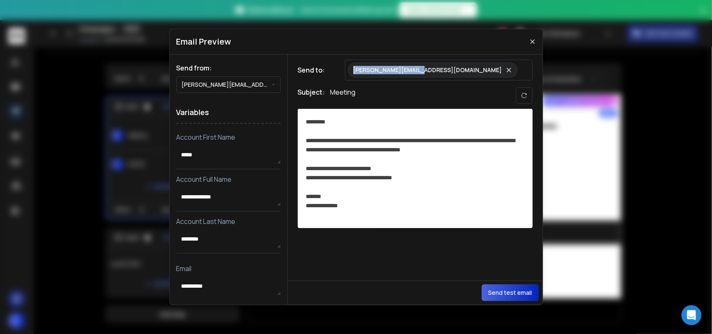
click at [416, 66] on div "[PERSON_NAME][EMAIL_ADDRESS][DOMAIN_NAME]" at bounding box center [433, 70] width 170 height 15
click at [505, 71] on icon at bounding box center [508, 70] width 7 height 7
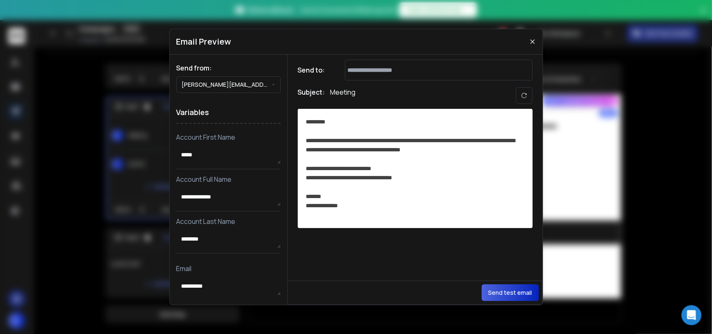
drag, startPoint x: 422, startPoint y: 71, endPoint x: 428, endPoint y: 69, distance: 6.2
click at [425, 71] on input at bounding box center [439, 70] width 182 height 15
click at [515, 295] on button "Send test email" at bounding box center [510, 292] width 57 height 17
click at [457, 67] on icon at bounding box center [460, 70] width 7 height 7
click at [447, 69] on input at bounding box center [439, 70] width 182 height 15
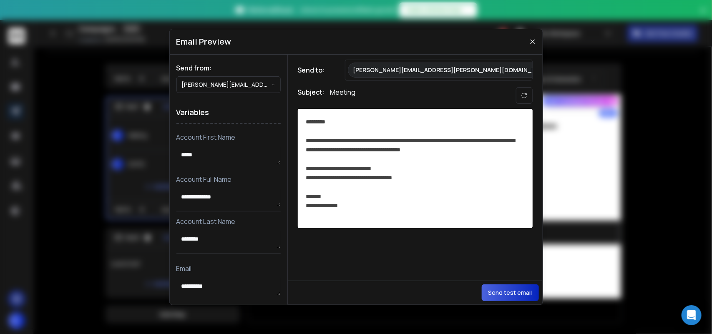
click at [509, 288] on button "Send test email" at bounding box center [510, 292] width 57 height 17
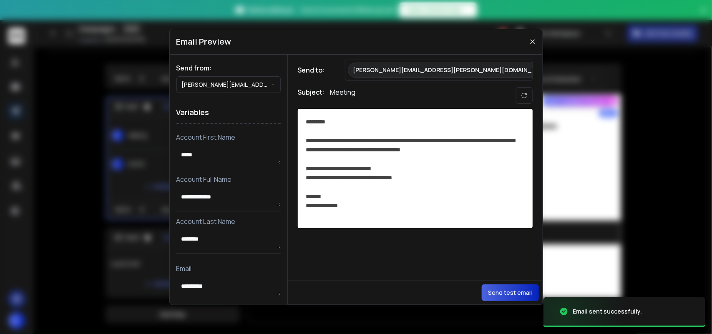
click at [554, 69] on icon at bounding box center [557, 70] width 7 height 7
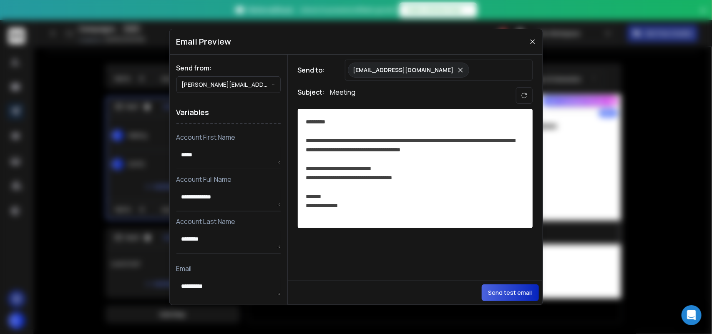
drag, startPoint x: 448, startPoint y: 69, endPoint x: 545, endPoint y: 145, distance: 122.9
click at [451, 51] on div "**********" at bounding box center [356, 167] width 374 height 276
drag, startPoint x: 502, startPoint y: 294, endPoint x: 503, endPoint y: 289, distance: 5.9
click at [503, 293] on button "Send test email" at bounding box center [510, 292] width 57 height 17
click at [457, 72] on icon at bounding box center [460, 70] width 7 height 7
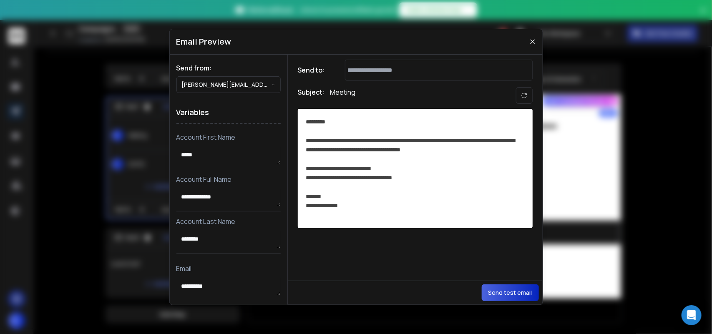
click at [451, 70] on input at bounding box center [439, 70] width 182 height 15
drag, startPoint x: 499, startPoint y: 287, endPoint x: 491, endPoint y: 285, distance: 8.2
click at [497, 288] on button "Send test email" at bounding box center [510, 292] width 57 height 17
click at [457, 72] on icon at bounding box center [460, 70] width 7 height 7
click at [409, 72] on input at bounding box center [439, 70] width 182 height 15
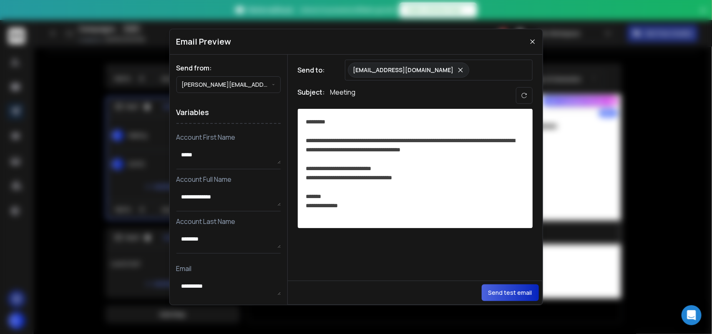
click at [502, 293] on button "Send test email" at bounding box center [510, 292] width 57 height 17
click at [457, 67] on icon at bounding box center [460, 70] width 7 height 7
click at [417, 67] on input at bounding box center [439, 70] width 182 height 15
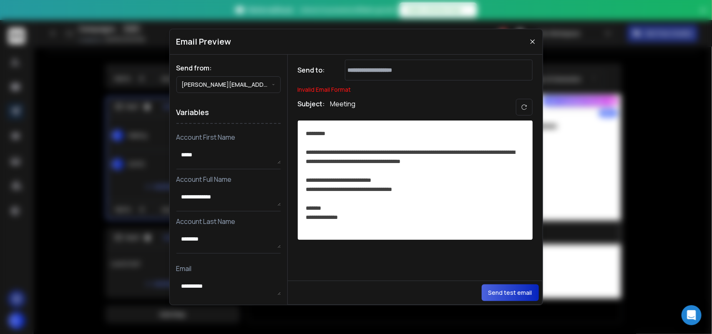
click at [452, 68] on input at bounding box center [439, 70] width 182 height 15
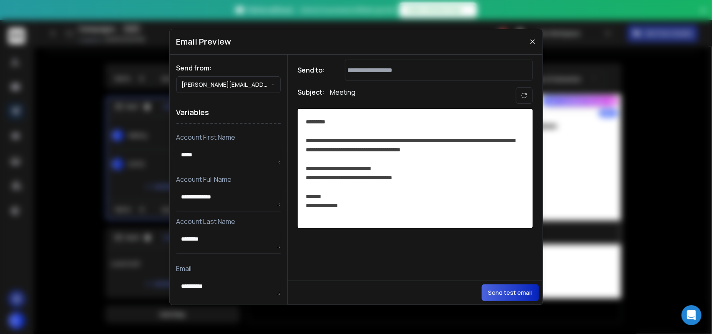
click at [418, 71] on input at bounding box center [439, 70] width 182 height 15
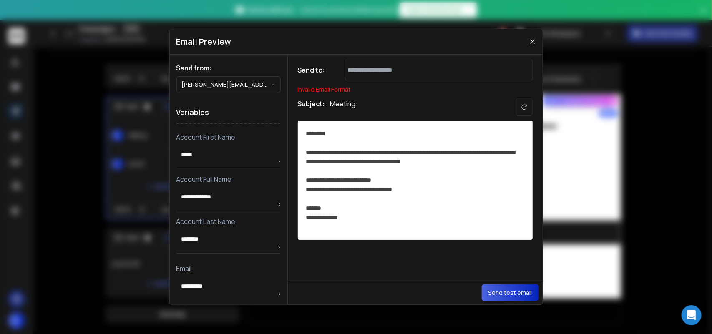
click at [429, 75] on input at bounding box center [439, 70] width 182 height 15
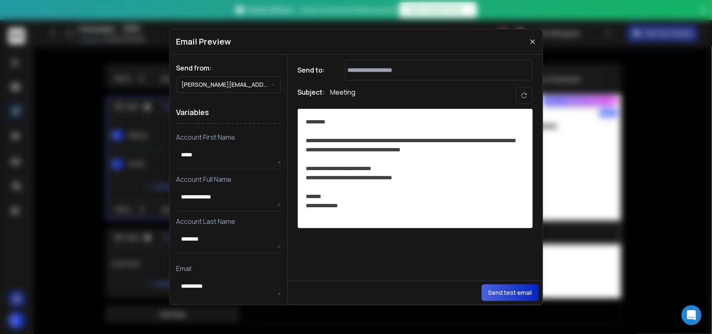
click at [409, 67] on input at bounding box center [439, 70] width 182 height 15
click at [520, 292] on button "Send test email" at bounding box center [510, 292] width 57 height 17
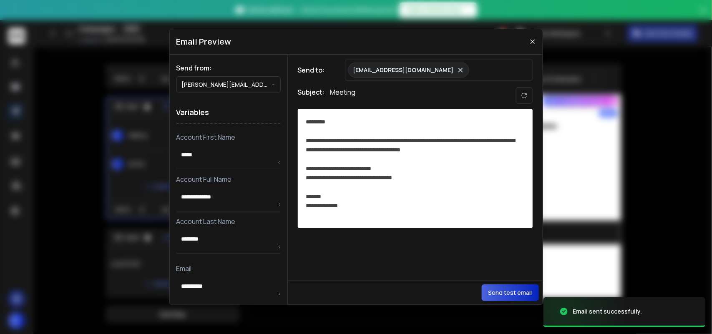
click at [457, 70] on icon at bounding box center [460, 70] width 7 height 7
click at [432, 70] on input at bounding box center [439, 70] width 182 height 15
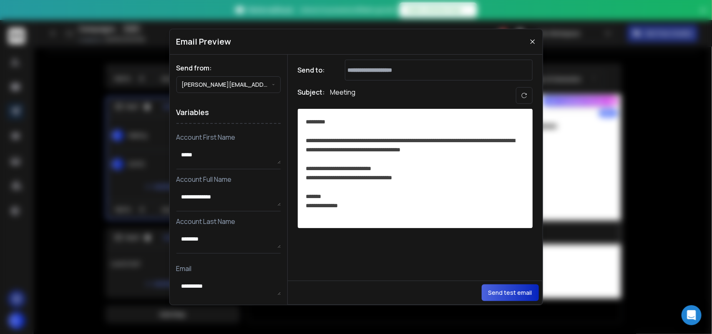
click at [423, 71] on input at bounding box center [439, 70] width 182 height 15
click at [503, 287] on button "Send test email" at bounding box center [510, 292] width 57 height 17
click at [457, 69] on icon at bounding box center [460, 70] width 7 height 7
click at [429, 68] on div "[PERSON_NAME][EMAIL_ADDRESS][PERSON_NAME][DOMAIN_NAME]" at bounding box center [439, 70] width 188 height 21
click at [505, 286] on button "Send test email" at bounding box center [510, 292] width 57 height 17
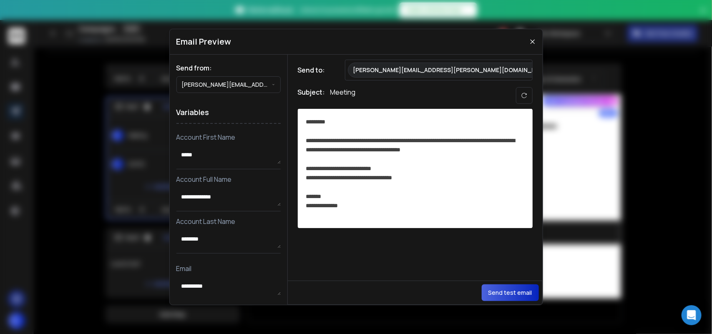
click at [431, 66] on div "[PERSON_NAME][EMAIL_ADDRESS][PERSON_NAME][DOMAIN_NAME]" at bounding box center [457, 70] width 218 height 15
click at [433, 66] on div "[PERSON_NAME][EMAIL_ADDRESS][PERSON_NAME][DOMAIN_NAME]" at bounding box center [457, 70] width 218 height 15
click at [554, 69] on icon at bounding box center [557, 70] width 7 height 7
click at [433, 70] on input at bounding box center [439, 70] width 182 height 15
click at [508, 298] on button "Send test email" at bounding box center [510, 292] width 57 height 17
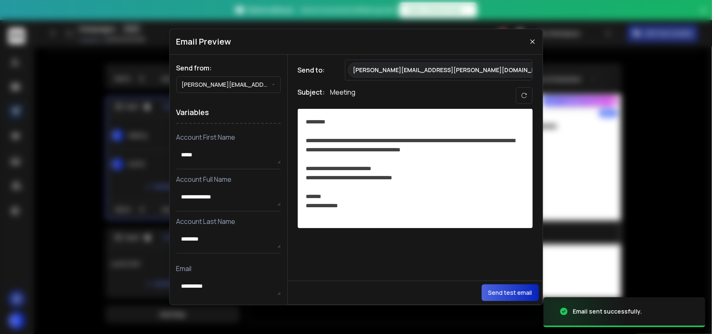
click at [554, 67] on icon at bounding box center [557, 70] width 7 height 7
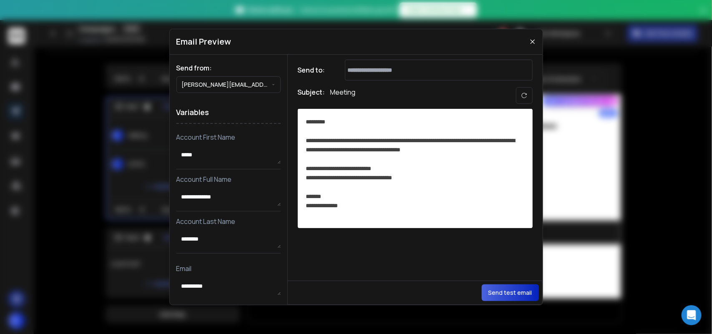
click at [436, 73] on input at bounding box center [439, 70] width 182 height 15
click at [493, 292] on button "Send test email" at bounding box center [510, 292] width 57 height 17
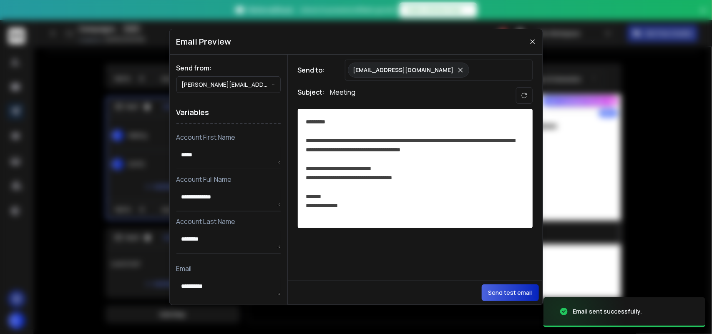
click at [457, 68] on icon at bounding box center [460, 70] width 7 height 7
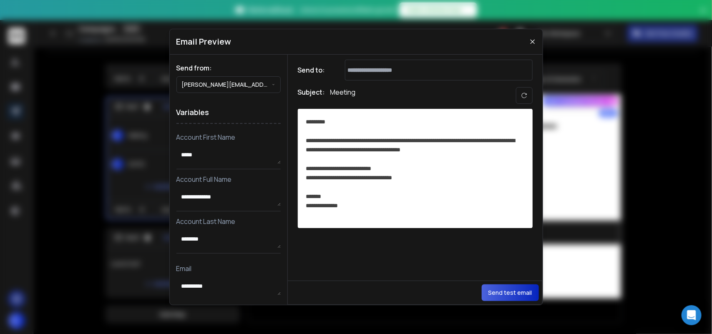
click at [447, 66] on input at bounding box center [439, 70] width 182 height 15
click at [508, 293] on button "Send test email" at bounding box center [510, 292] width 57 height 17
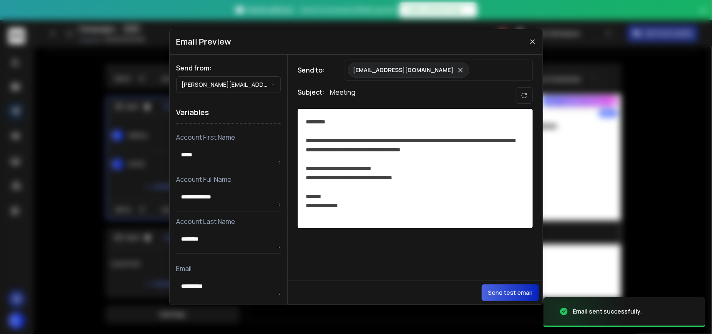
click at [457, 73] on icon at bounding box center [460, 70] width 7 height 7
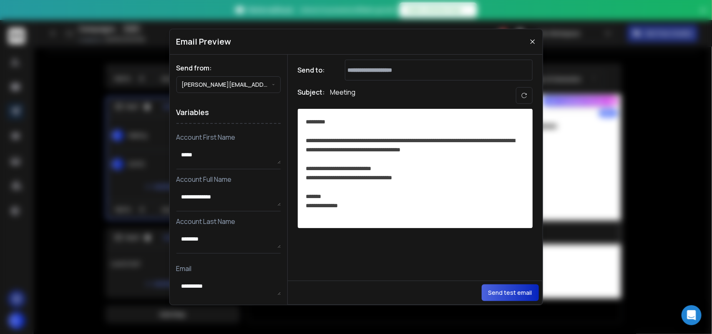
click at [429, 73] on input at bounding box center [439, 70] width 182 height 15
click at [504, 292] on button "Send test email" at bounding box center [510, 292] width 57 height 17
click at [450, 65] on div "[PERSON_NAME][EMAIL_ADDRESS][PERSON_NAME][DOMAIN_NAME]" at bounding box center [457, 70] width 218 height 15
click at [554, 69] on icon at bounding box center [557, 70] width 7 height 7
click at [451, 70] on input at bounding box center [439, 70] width 182 height 15
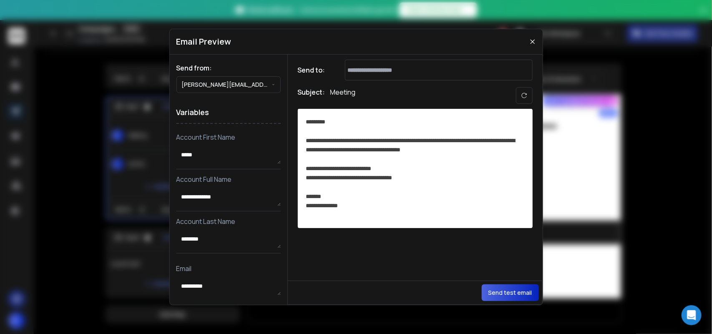
type input "*"
click at [503, 293] on button "Send test email" at bounding box center [510, 292] width 57 height 17
click at [505, 69] on icon at bounding box center [508, 70] width 7 height 7
click at [454, 69] on input at bounding box center [439, 70] width 182 height 15
drag, startPoint x: 501, startPoint y: 293, endPoint x: 495, endPoint y: 282, distance: 12.3
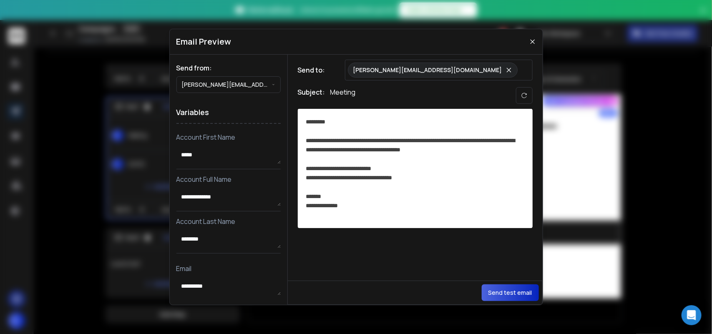
click at [500, 293] on button "Send test email" at bounding box center [510, 292] width 57 height 17
click at [505, 69] on icon at bounding box center [508, 70] width 7 height 7
drag, startPoint x: 422, startPoint y: 69, endPoint x: 424, endPoint y: 63, distance: 6.2
click at [422, 68] on input at bounding box center [439, 70] width 182 height 15
click at [505, 288] on button "Send test email" at bounding box center [510, 292] width 57 height 17
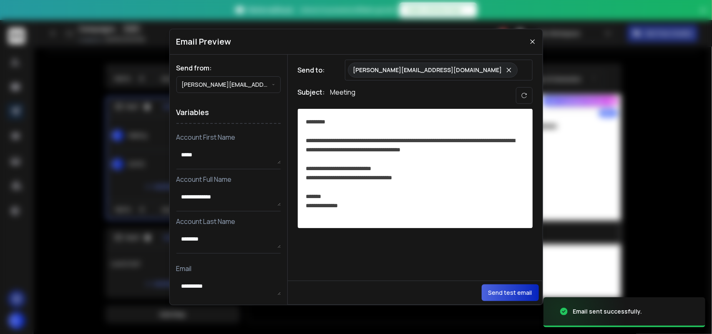
click at [505, 70] on icon at bounding box center [508, 70] width 7 height 7
click at [422, 70] on input at bounding box center [439, 70] width 182 height 15
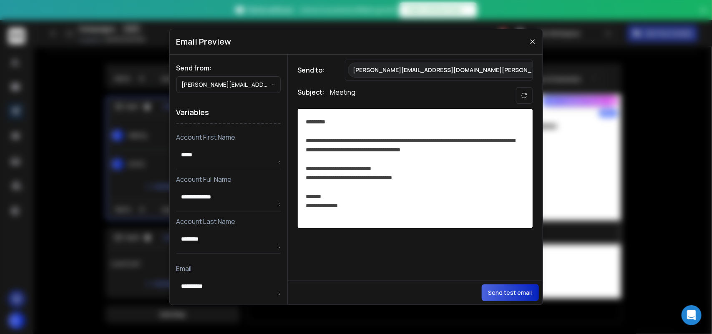
click at [503, 295] on button "Send test email" at bounding box center [510, 292] width 57 height 17
click at [472, 65] on div "[PERSON_NAME][EMAIL_ADDRESS][DOMAIN_NAME][PERSON_NAME]" at bounding box center [457, 70] width 218 height 15
click at [469, 70] on div "[PERSON_NAME][EMAIL_ADDRESS][DOMAIN_NAME][PERSON_NAME]" at bounding box center [457, 70] width 218 height 15
click at [554, 70] on icon at bounding box center [557, 70] width 7 height 7
drag, startPoint x: 498, startPoint y: 292, endPoint x: 489, endPoint y: 284, distance: 12.7
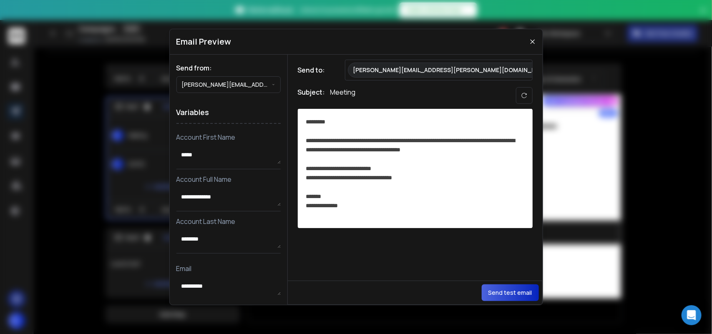
click at [497, 292] on button "Send test email" at bounding box center [510, 292] width 57 height 17
click at [554, 67] on icon at bounding box center [557, 70] width 7 height 7
click at [441, 72] on input at bounding box center [439, 70] width 182 height 15
click at [504, 291] on button "Send test email" at bounding box center [510, 292] width 57 height 17
click at [505, 70] on icon at bounding box center [508, 70] width 7 height 7
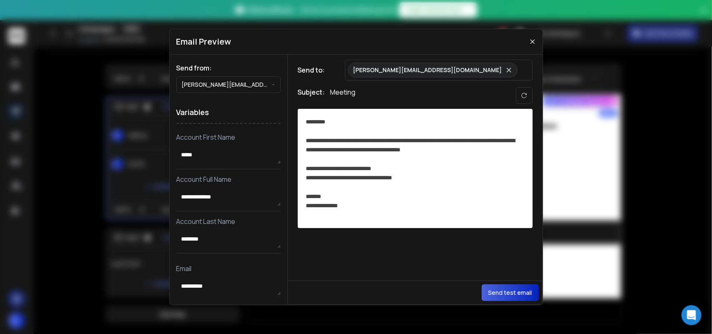
drag, startPoint x: 493, startPoint y: 288, endPoint x: 481, endPoint y: 285, distance: 12.5
click at [487, 290] on button "Send test email" at bounding box center [510, 292] width 57 height 17
click at [505, 69] on icon at bounding box center [508, 70] width 7 height 7
click at [420, 69] on input at bounding box center [439, 70] width 182 height 15
drag, startPoint x: 497, startPoint y: 294, endPoint x: 497, endPoint y: 290, distance: 4.7
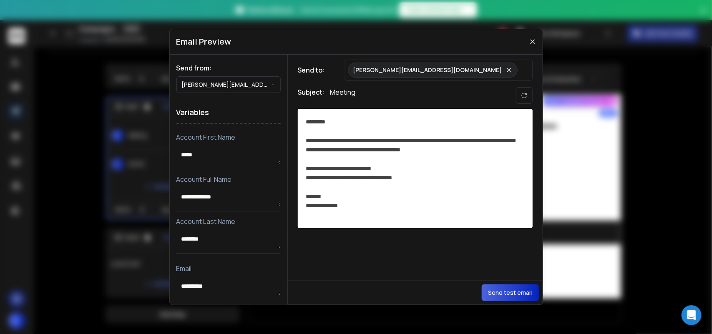
click at [497, 292] on button "Send test email" at bounding box center [510, 292] width 57 height 17
click at [505, 73] on icon at bounding box center [508, 70] width 7 height 7
drag, startPoint x: 407, startPoint y: 72, endPoint x: 409, endPoint y: 55, distance: 16.9
click at [407, 67] on input at bounding box center [439, 70] width 182 height 15
drag, startPoint x: 512, startPoint y: 286, endPoint x: 507, endPoint y: 285, distance: 4.4
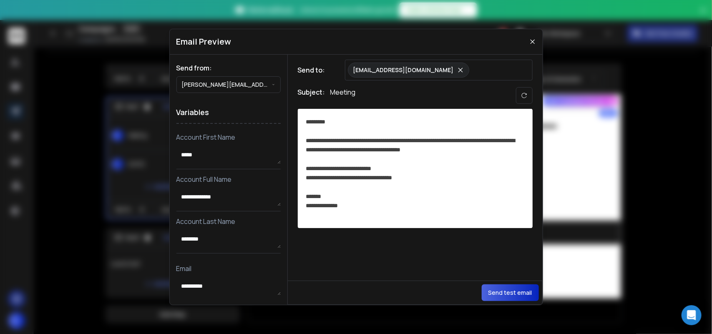
click at [509, 286] on button "Send test email" at bounding box center [510, 292] width 57 height 17
drag, startPoint x: 399, startPoint y: 65, endPoint x: 397, endPoint y: 73, distance: 8.1
click at [397, 72] on div "[EMAIL_ADDRESS][DOMAIN_NAME]" at bounding box center [408, 70] width 121 height 15
click at [457, 71] on icon at bounding box center [460, 70] width 7 height 7
click at [391, 71] on div at bounding box center [439, 70] width 188 height 21
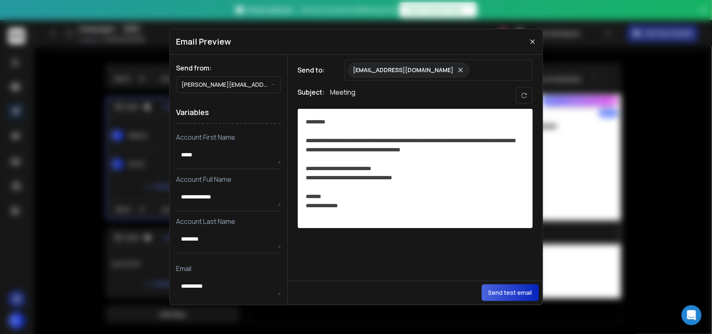
click at [503, 296] on button "Send test email" at bounding box center [510, 292] width 57 height 17
click at [457, 67] on icon at bounding box center [460, 70] width 7 height 7
click at [404, 69] on input at bounding box center [439, 70] width 182 height 15
click at [511, 293] on button "Send test email" at bounding box center [510, 292] width 57 height 17
click at [457, 70] on icon at bounding box center [460, 70] width 7 height 7
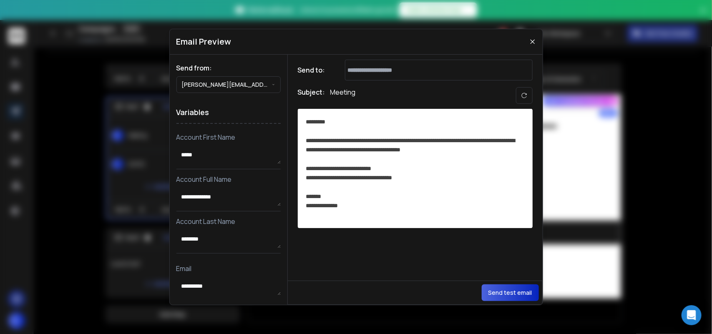
click at [422, 70] on input at bounding box center [439, 70] width 182 height 15
click at [418, 66] on input at bounding box center [439, 70] width 182 height 15
drag, startPoint x: 510, startPoint y: 287, endPoint x: 510, endPoint y: 268, distance: 18.8
click at [511, 286] on button "Send test email" at bounding box center [510, 292] width 57 height 17
click at [512, 295] on button "Send test email" at bounding box center [510, 292] width 57 height 17
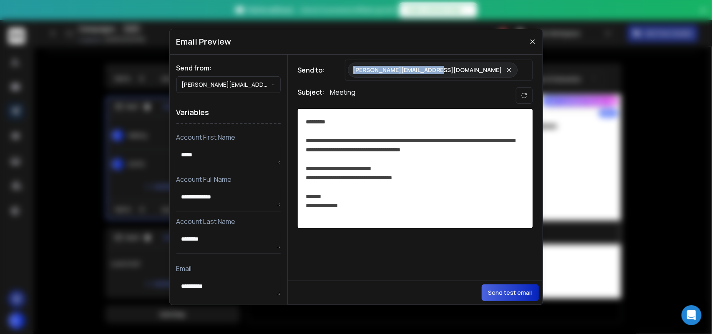
drag, startPoint x: 429, startPoint y: 80, endPoint x: 517, endPoint y: 89, distance: 88.0
click at [517, 82] on div "Send to: [PERSON_NAME][EMAIL_ADDRESS][DOMAIN_NAME]" at bounding box center [415, 70] width 235 height 24
click at [516, 82] on div "Send to: [PERSON_NAME][EMAIL_ADDRESS][DOMAIN_NAME]" at bounding box center [415, 70] width 235 height 24
click at [386, 72] on p "[PERSON_NAME][EMAIL_ADDRESS][DOMAIN_NAME]" at bounding box center [427, 70] width 149 height 8
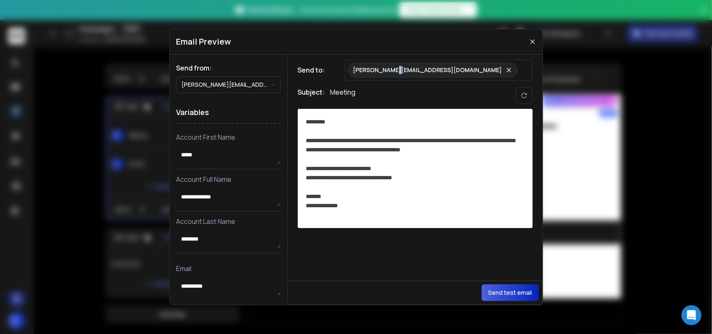
click at [386, 72] on p "[PERSON_NAME][EMAIL_ADDRESS][DOMAIN_NAME]" at bounding box center [427, 70] width 149 height 8
click at [387, 71] on p "[PERSON_NAME][EMAIL_ADDRESS][DOMAIN_NAME]" at bounding box center [427, 70] width 149 height 8
copy p
click at [445, 68] on div "[PERSON_NAME][EMAIL_ADDRESS][DOMAIN_NAME]" at bounding box center [433, 70] width 170 height 15
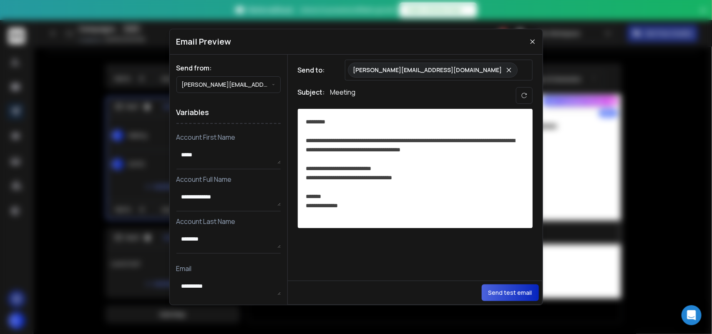
click at [505, 68] on icon at bounding box center [508, 70] width 7 height 7
click at [497, 293] on button "Send test email" at bounding box center [510, 292] width 57 height 17
click at [458, 70] on icon at bounding box center [460, 70] width 5 height 5
click at [439, 70] on input at bounding box center [439, 70] width 182 height 15
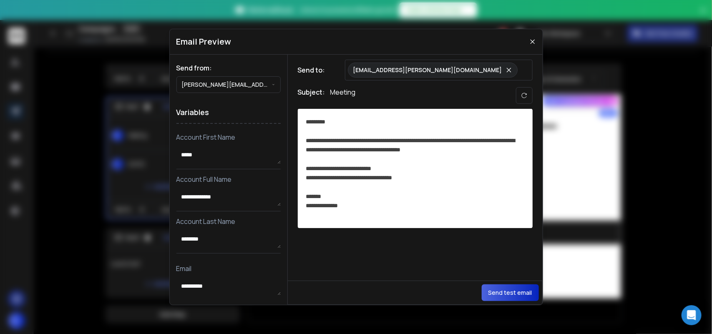
drag, startPoint x: 515, startPoint y: 276, endPoint x: 509, endPoint y: 284, distance: 10.4
click at [512, 280] on div "**********" at bounding box center [414, 180] width 255 height 250
click at [508, 285] on button "Send test email" at bounding box center [510, 292] width 57 height 17
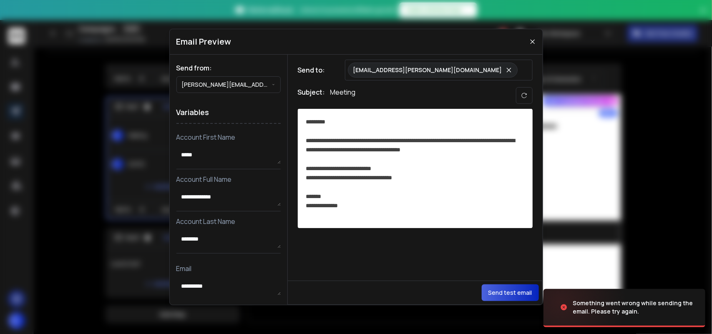
click at [505, 70] on icon at bounding box center [508, 70] width 7 height 7
click at [404, 70] on input at bounding box center [439, 70] width 182 height 15
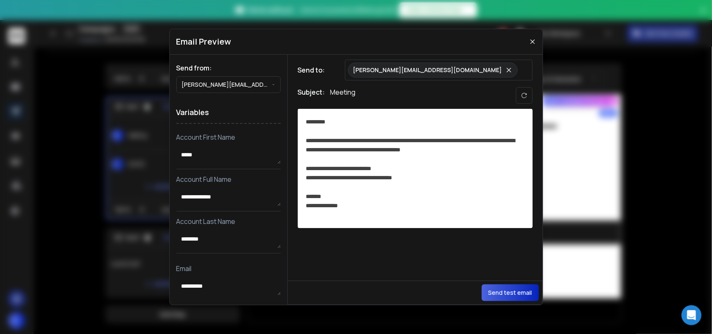
click at [505, 293] on button "Send test email" at bounding box center [510, 292] width 57 height 17
click at [505, 69] on icon at bounding box center [508, 70] width 7 height 7
click at [457, 68] on input at bounding box center [439, 70] width 182 height 15
click at [472, 66] on input at bounding box center [563, 70] width 182 height 15
click at [494, 292] on button "Send test email" at bounding box center [510, 292] width 57 height 17
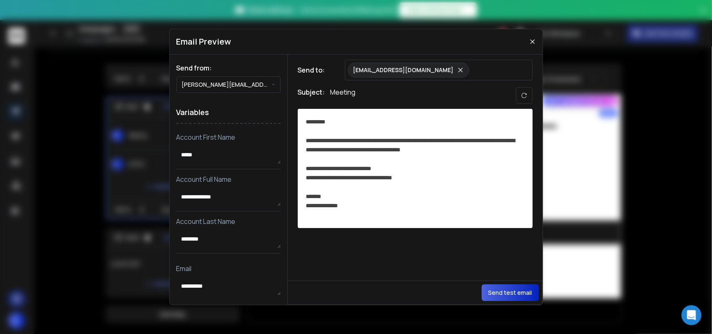
click at [457, 67] on icon at bounding box center [460, 70] width 7 height 7
click at [414, 66] on input at bounding box center [439, 70] width 182 height 15
click at [504, 292] on button "Send test email" at bounding box center [510, 292] width 57 height 17
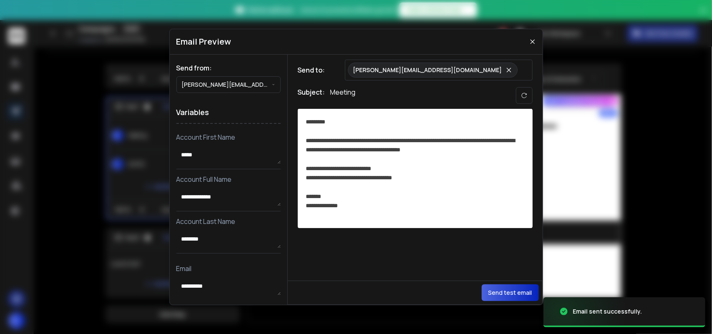
drag, startPoint x: 438, startPoint y: 67, endPoint x: 438, endPoint y: 71, distance: 4.6
click at [505, 70] on icon at bounding box center [508, 70] width 7 height 7
click at [438, 78] on div at bounding box center [439, 70] width 188 height 21
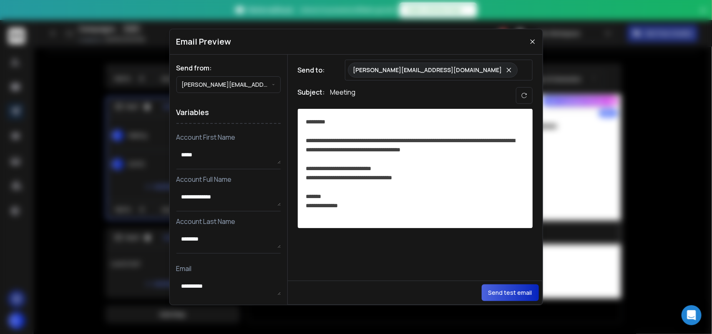
click at [499, 290] on button "Send test email" at bounding box center [510, 292] width 57 height 17
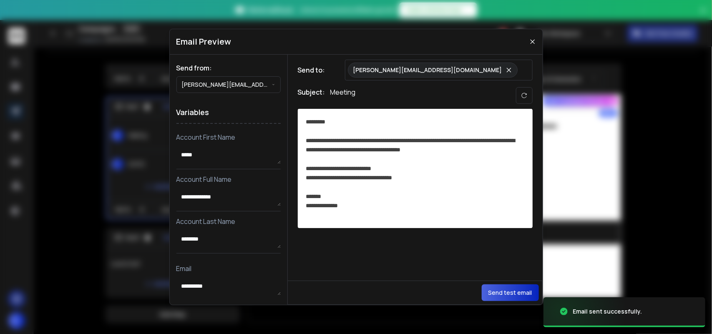
click at [506, 72] on icon at bounding box center [508, 70] width 5 height 5
click at [427, 71] on input at bounding box center [439, 70] width 182 height 15
click at [427, 71] on div at bounding box center [439, 70] width 188 height 21
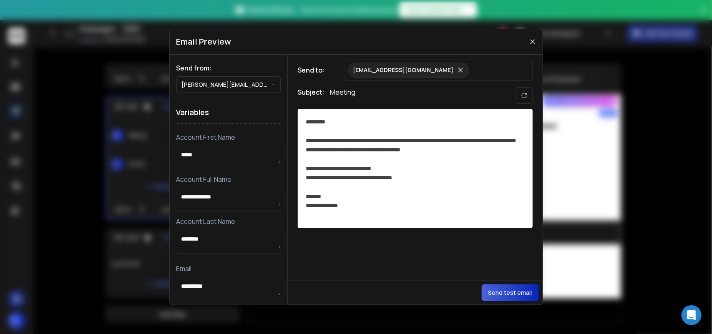
click at [503, 287] on button "Send test email" at bounding box center [510, 292] width 57 height 17
click at [457, 68] on icon at bounding box center [460, 70] width 7 height 7
drag, startPoint x: 505, startPoint y: 291, endPoint x: 506, endPoint y: 286, distance: 4.6
click at [506, 290] on button "Send test email" at bounding box center [510, 292] width 57 height 17
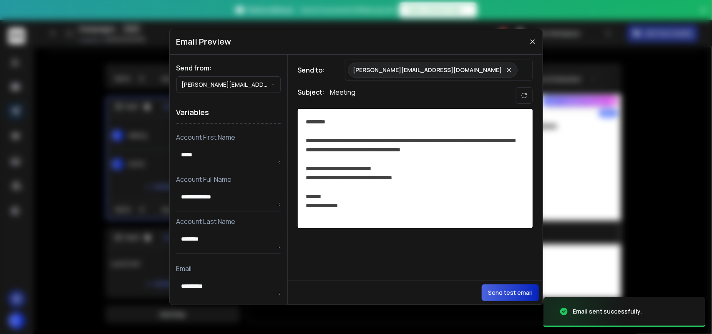
click at [505, 68] on icon at bounding box center [508, 70] width 7 height 7
drag, startPoint x: 406, startPoint y: 68, endPoint x: 442, endPoint y: 112, distance: 57.2
click at [404, 69] on div "[EMAIL_ADDRESS][DOMAIN_NAME]" at bounding box center [439, 70] width 188 height 21
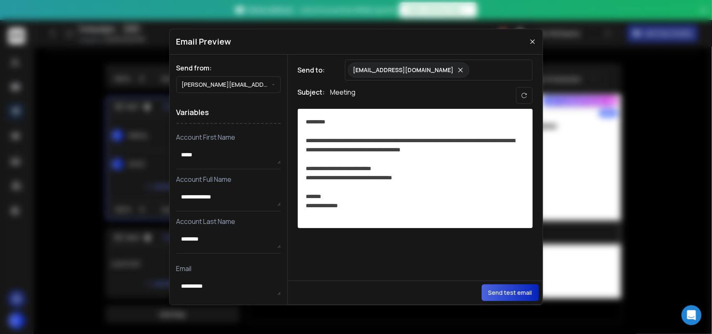
click at [503, 298] on button "Send test email" at bounding box center [510, 292] width 57 height 17
click at [458, 70] on icon at bounding box center [460, 70] width 5 height 5
click at [509, 296] on button "Send test email" at bounding box center [510, 292] width 57 height 17
click at [457, 67] on icon at bounding box center [460, 70] width 7 height 7
click at [497, 297] on button "Send test email" at bounding box center [510, 292] width 57 height 17
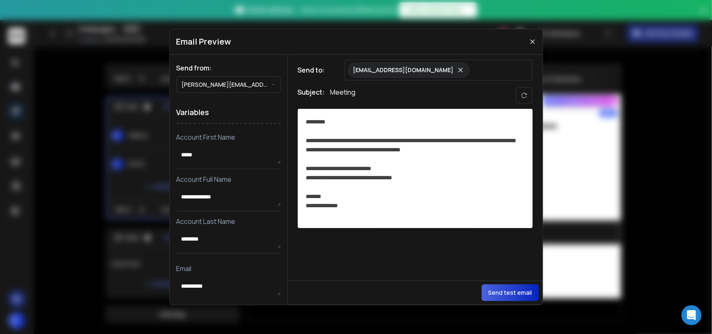
click at [457, 69] on icon at bounding box center [460, 70] width 7 height 7
click at [424, 69] on input at bounding box center [439, 70] width 182 height 15
click at [426, 69] on input at bounding box center [439, 70] width 182 height 15
click at [512, 289] on button "Send test email" at bounding box center [510, 292] width 57 height 17
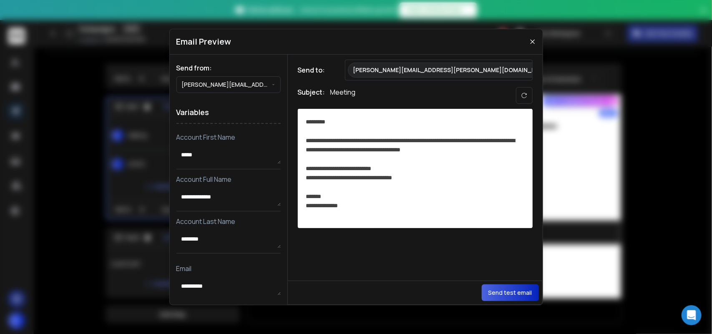
drag, startPoint x: 409, startPoint y: 69, endPoint x: 405, endPoint y: 71, distance: 4.7
click at [554, 71] on icon at bounding box center [557, 70] width 7 height 7
drag, startPoint x: 405, startPoint y: 71, endPoint x: 411, endPoint y: 71, distance: 5.4
click at [411, 71] on div "[PERSON_NAME][EMAIL_ADDRESS][DOMAIN_NAME]" at bounding box center [439, 70] width 188 height 21
click at [507, 293] on button "Send test email" at bounding box center [510, 292] width 57 height 17
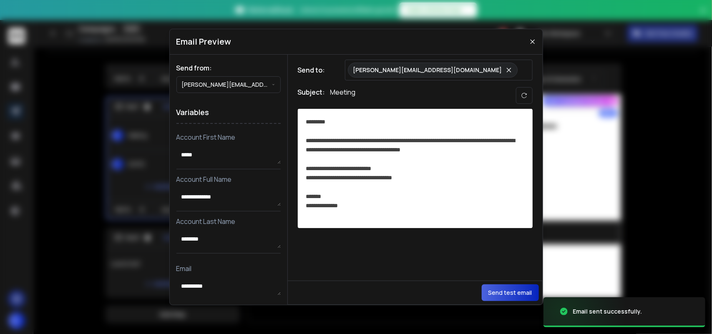
click at [404, 74] on div "[PERSON_NAME][EMAIL_ADDRESS][DOMAIN_NAME]" at bounding box center [433, 70] width 170 height 15
click at [405, 74] on div "[PERSON_NAME][EMAIL_ADDRESS][DOMAIN_NAME]" at bounding box center [433, 70] width 170 height 15
click at [505, 69] on icon at bounding box center [508, 70] width 7 height 7
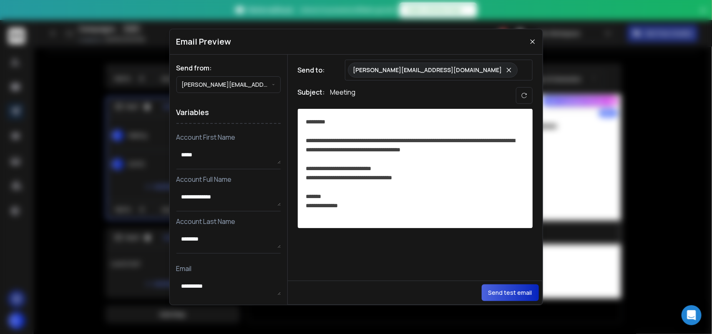
click at [494, 294] on button "Send test email" at bounding box center [510, 292] width 57 height 17
click at [505, 72] on icon at bounding box center [508, 70] width 7 height 7
click at [503, 292] on button "Send test email" at bounding box center [510, 292] width 57 height 17
click at [457, 72] on icon at bounding box center [460, 70] width 7 height 7
click at [413, 69] on div "[EMAIL_ADDRESS][DOMAIN_NAME]" at bounding box center [439, 70] width 188 height 21
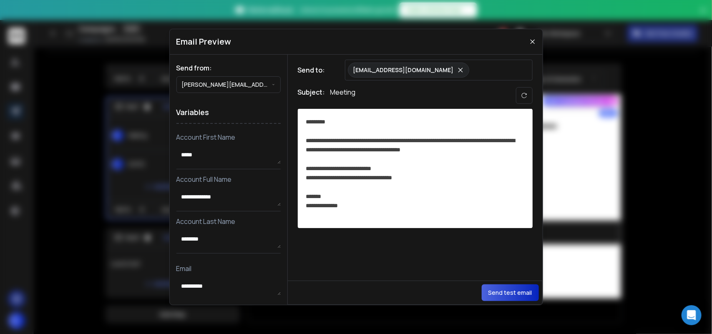
drag, startPoint x: 511, startPoint y: 299, endPoint x: 504, endPoint y: 291, distance: 10.4
click at [511, 297] on button "Send test email" at bounding box center [510, 292] width 57 height 17
click at [457, 70] on icon at bounding box center [460, 70] width 7 height 7
click at [412, 70] on input at bounding box center [439, 70] width 182 height 15
drag, startPoint x: 504, startPoint y: 294, endPoint x: 494, endPoint y: 266, distance: 29.8
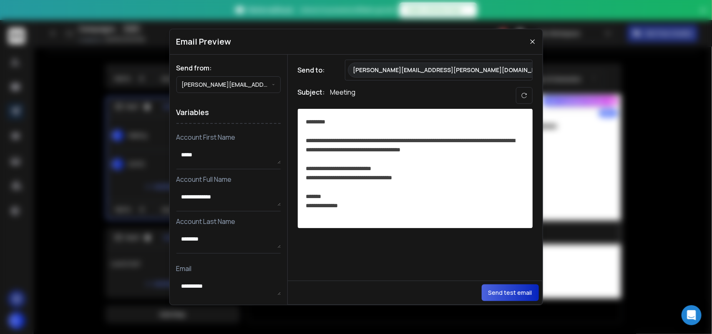
click at [504, 294] on button "Send test email" at bounding box center [510, 292] width 57 height 17
click at [554, 73] on icon at bounding box center [557, 70] width 7 height 7
click at [435, 73] on div at bounding box center [439, 70] width 188 height 21
click at [504, 292] on button "Send test email" at bounding box center [510, 292] width 57 height 17
click at [452, 65] on div "[PERSON_NAME][EMAIL_ADDRESS][PERSON_NAME][DOMAIN_NAME]" at bounding box center [457, 70] width 218 height 15
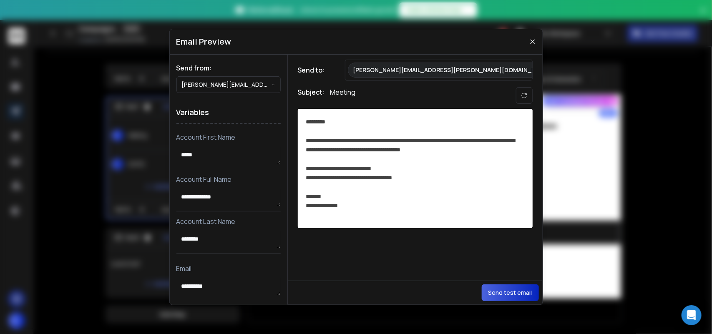
click at [457, 71] on div "[PERSON_NAME][EMAIL_ADDRESS][PERSON_NAME][DOMAIN_NAME]" at bounding box center [457, 70] width 218 height 15
click at [554, 68] on icon at bounding box center [557, 70] width 7 height 7
click at [452, 67] on input at bounding box center [439, 70] width 182 height 15
click at [511, 297] on button "Send test email" at bounding box center [510, 292] width 57 height 17
click at [434, 65] on div "[PERSON_NAME][EMAIL_ADDRESS][PERSON_NAME][DOMAIN_NAME]" at bounding box center [457, 70] width 218 height 15
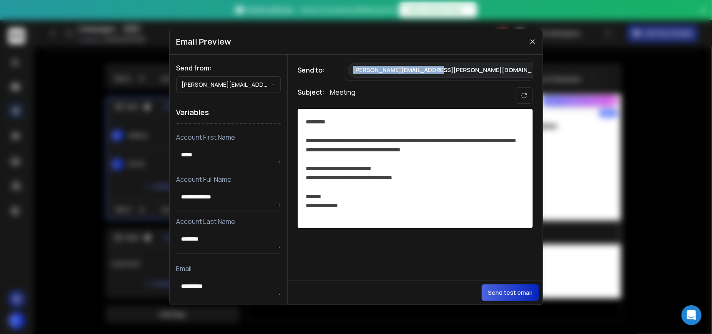
click at [554, 69] on icon at bounding box center [557, 70] width 7 height 7
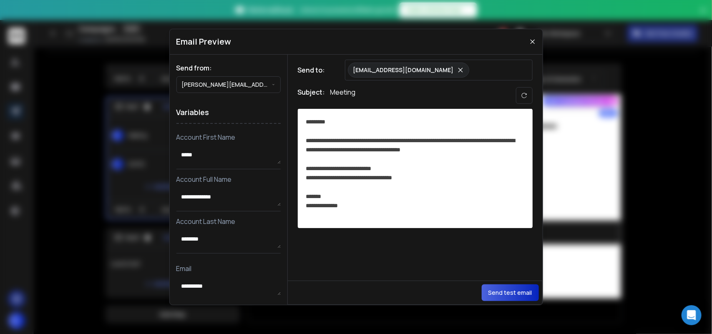
click at [511, 288] on button "Send test email" at bounding box center [510, 292] width 57 height 17
click at [430, 67] on div "[EMAIL_ADDRESS][DOMAIN_NAME]" at bounding box center [408, 70] width 121 height 15
click at [457, 67] on icon at bounding box center [460, 70] width 7 height 7
click at [432, 67] on div "[PERSON_NAME][EMAIL_ADDRESS][PERSON_NAME][DOMAIN_NAME]" at bounding box center [439, 70] width 188 height 21
drag, startPoint x: 517, startPoint y: 289, endPoint x: 500, endPoint y: 279, distance: 19.6
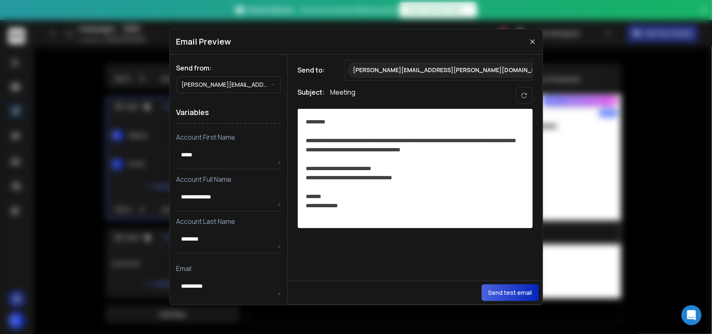
click at [510, 286] on button "Send test email" at bounding box center [510, 292] width 57 height 17
click at [554, 71] on icon at bounding box center [557, 70] width 7 height 7
drag, startPoint x: 501, startPoint y: 293, endPoint x: 500, endPoint y: 288, distance: 4.6
click at [499, 292] on button "Send test email" at bounding box center [510, 292] width 57 height 17
drag, startPoint x: 443, startPoint y: 68, endPoint x: 434, endPoint y: 73, distance: 10.1
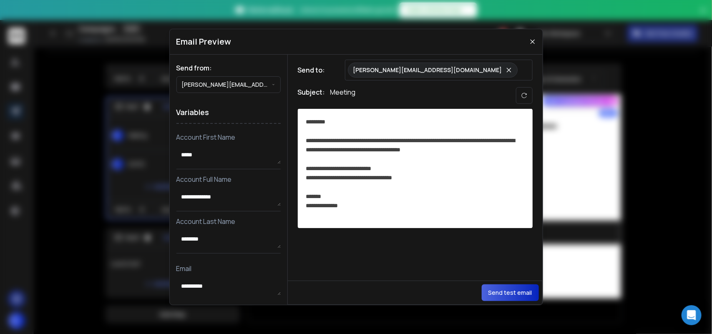
click at [505, 73] on icon at bounding box center [508, 70] width 7 height 7
click at [630, 72] on icon at bounding box center [633, 70] width 7 height 7
drag, startPoint x: 500, startPoint y: 290, endPoint x: 494, endPoint y: 271, distance: 20.2
click at [502, 286] on button "Send test email" at bounding box center [510, 292] width 57 height 17
click at [417, 73] on div "[EMAIL_ADDRESS][DOMAIN_NAME]" at bounding box center [408, 70] width 121 height 15
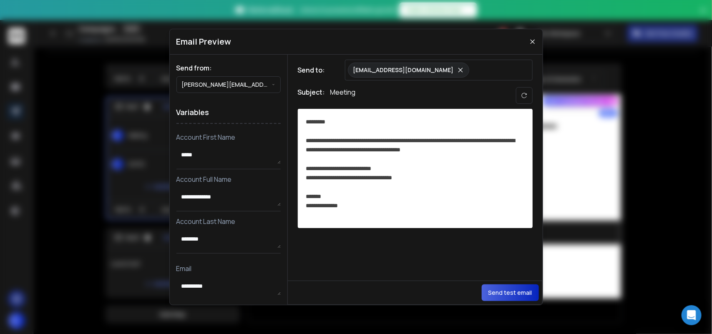
click at [457, 73] on icon at bounding box center [460, 70] width 7 height 7
click at [503, 297] on button "Send test email" at bounding box center [510, 292] width 57 height 17
click at [505, 68] on icon at bounding box center [508, 70] width 7 height 7
click at [440, 70] on div "[EMAIL_ADDRESS][DOMAIN_NAME]" at bounding box center [439, 70] width 188 height 21
drag, startPoint x: 504, startPoint y: 290, endPoint x: 506, endPoint y: 281, distance: 9.8
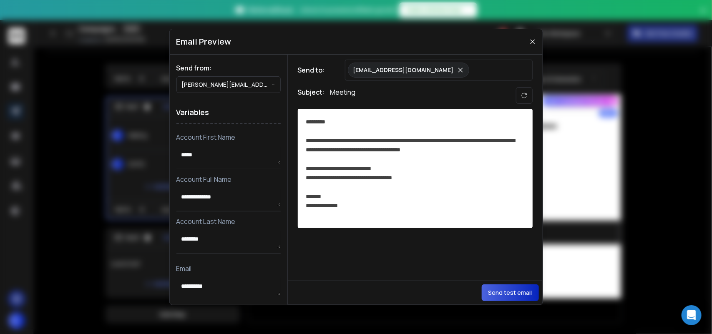
click at [506, 284] on button "Send test email" at bounding box center [510, 292] width 57 height 17
